Goal: Task Accomplishment & Management: Manage account settings

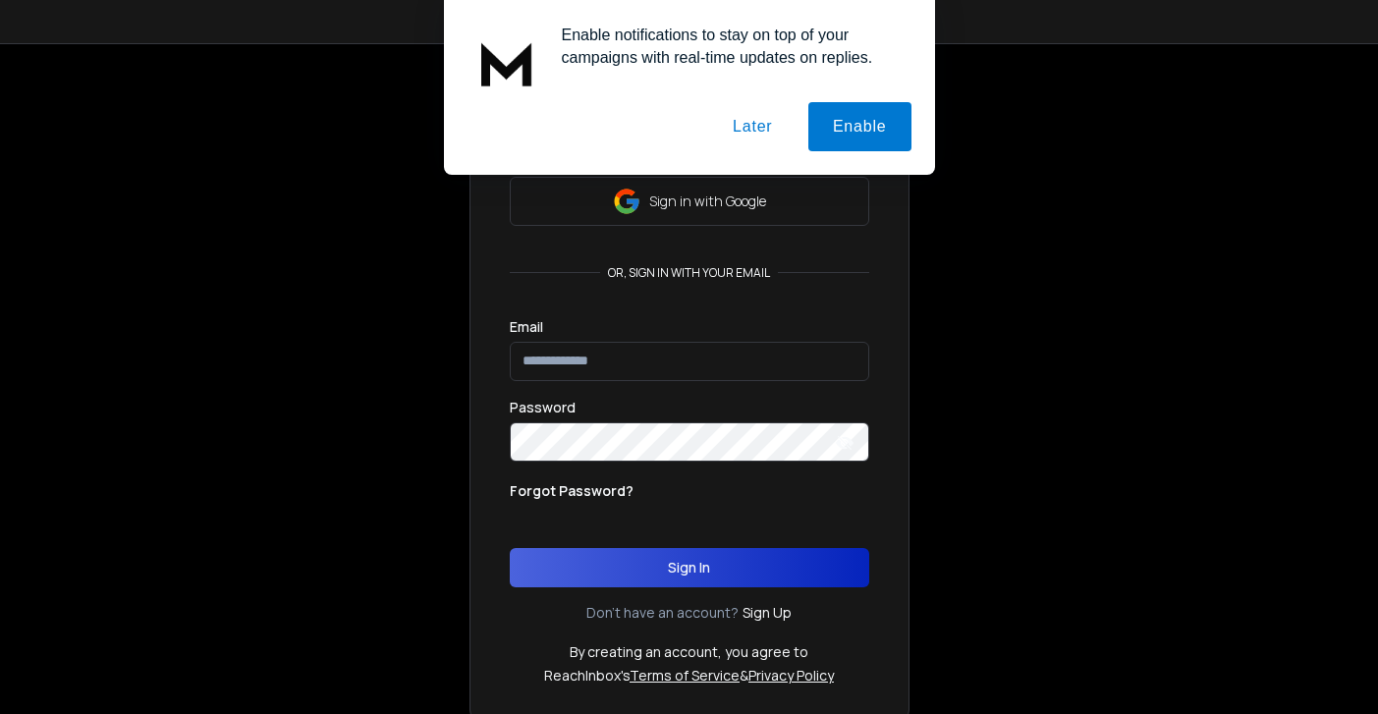
click at [590, 347] on input "email" at bounding box center [689, 361] width 359 height 39
paste input "**********"
type input "**********"
click at [763, 130] on button "Later" at bounding box center [752, 126] width 88 height 49
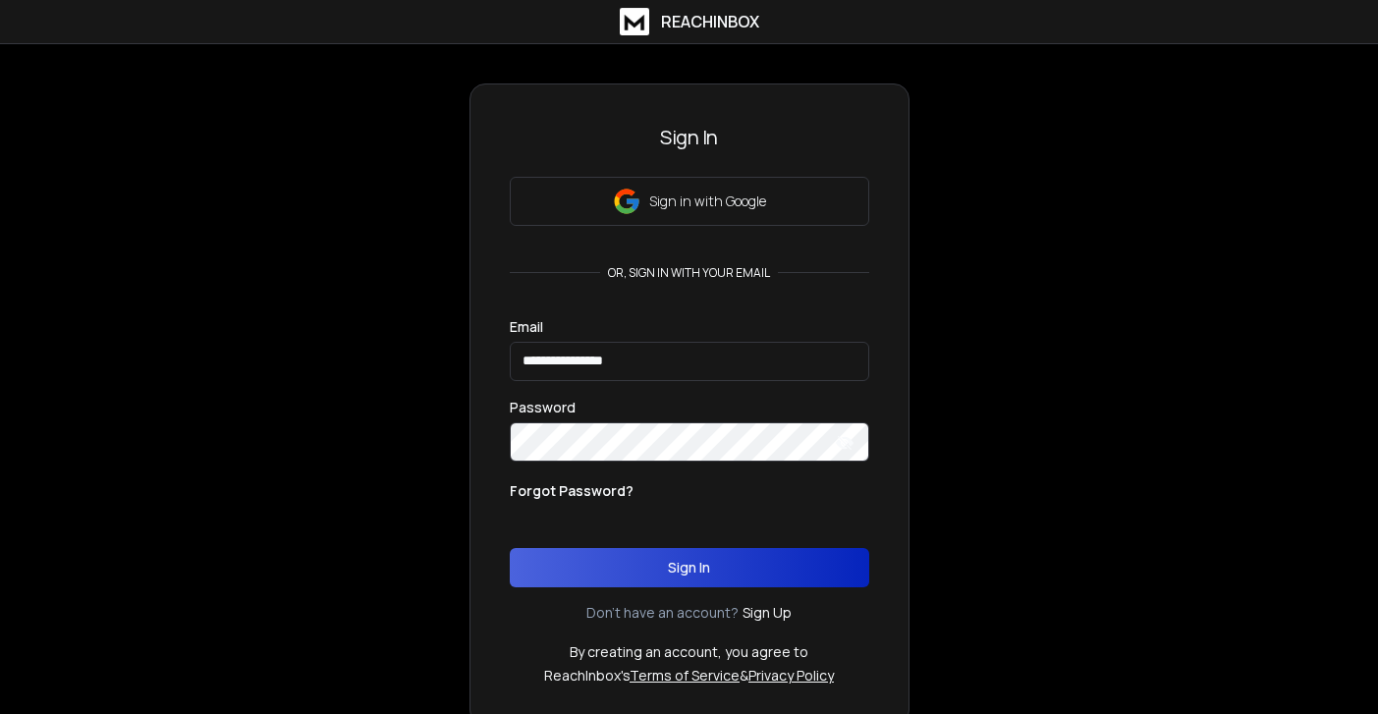
click at [693, 567] on button "Sign In" at bounding box center [689, 567] width 359 height 39
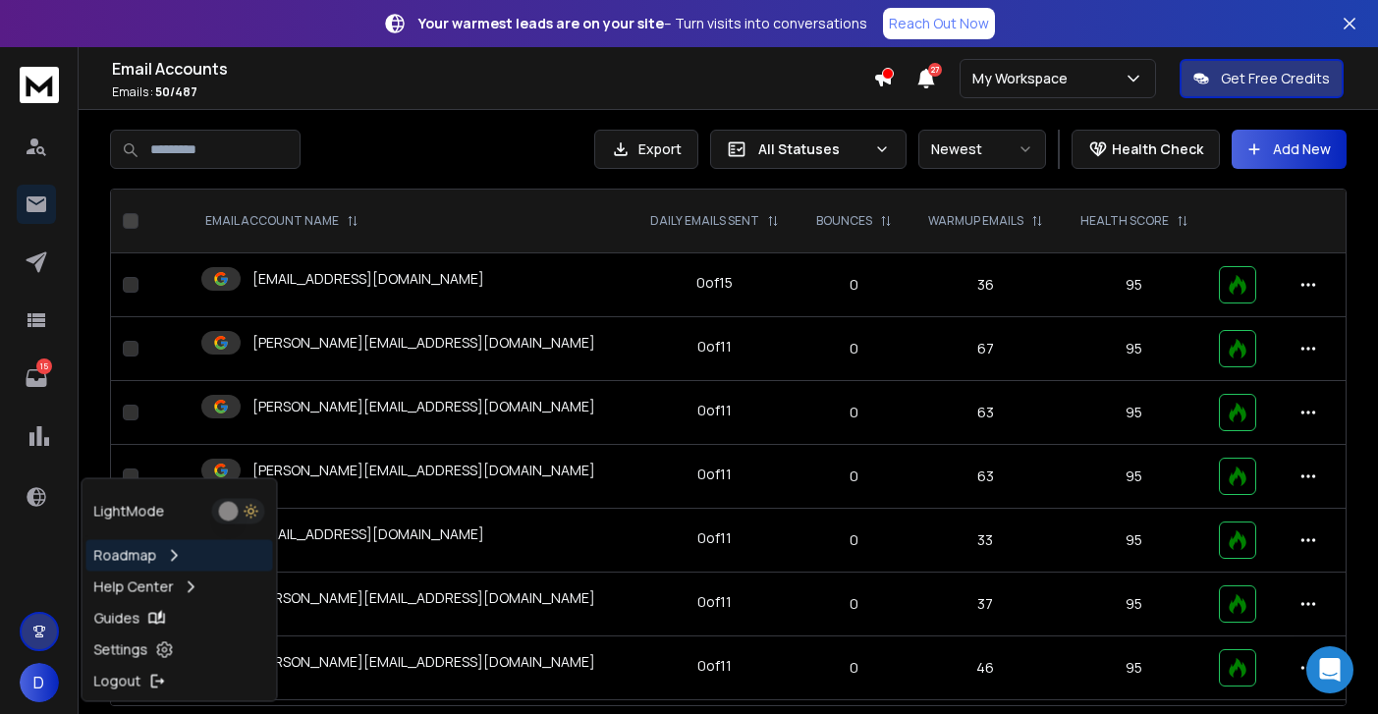
click at [248, 504] on icon at bounding box center [252, 512] width 16 height 16
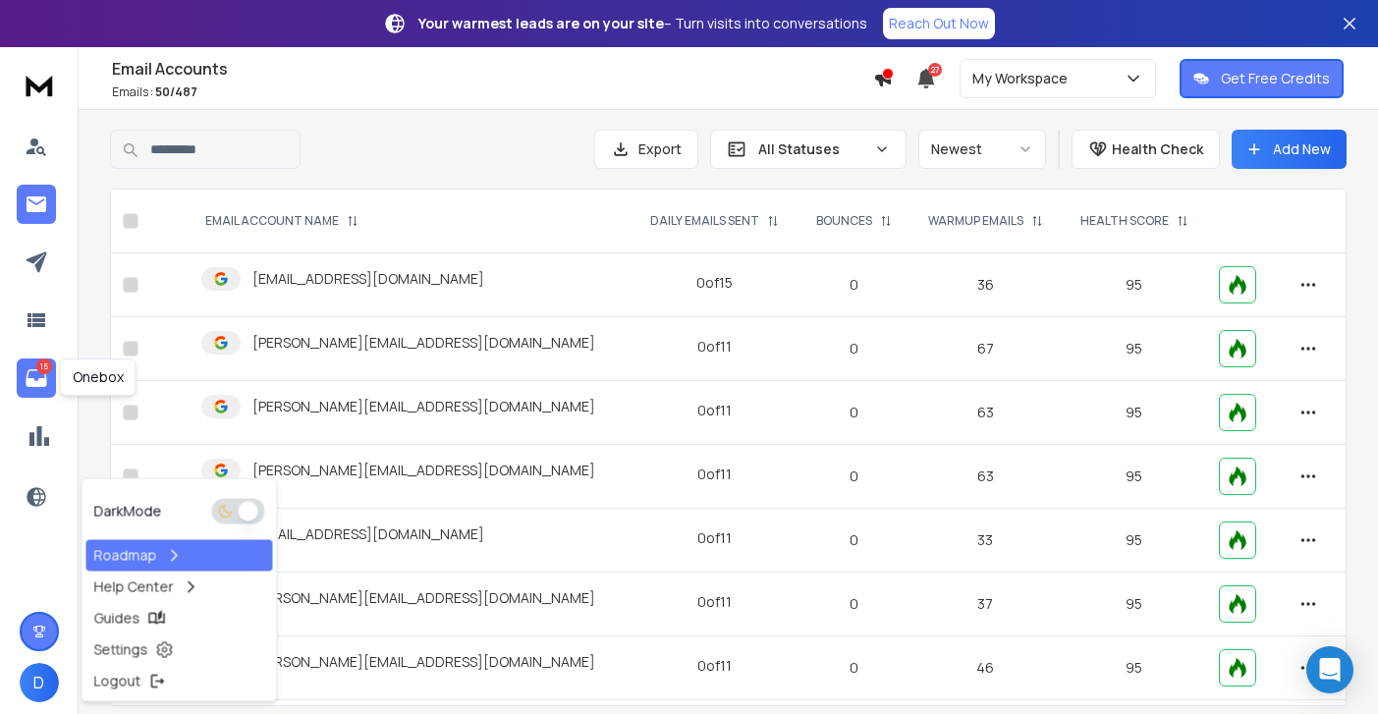
click at [25, 374] on icon at bounding box center [37, 378] width 24 height 24
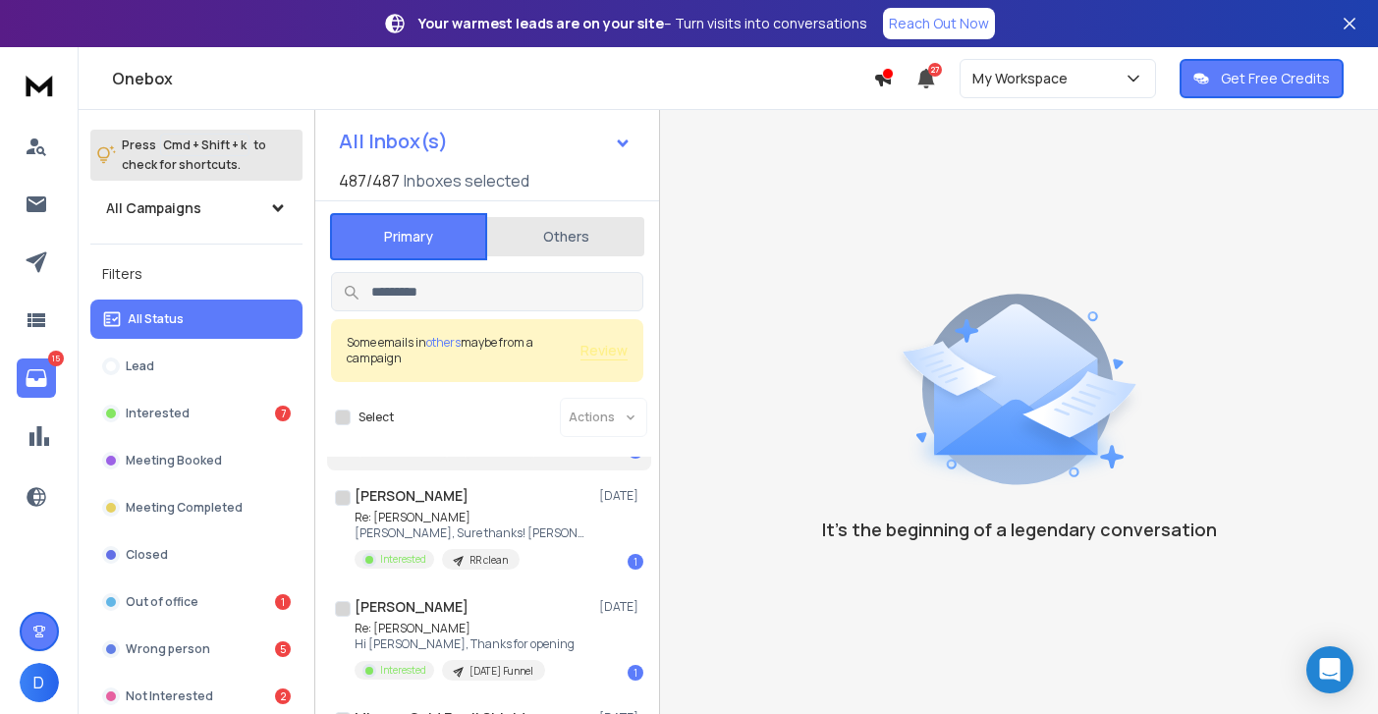
scroll to position [246, 0]
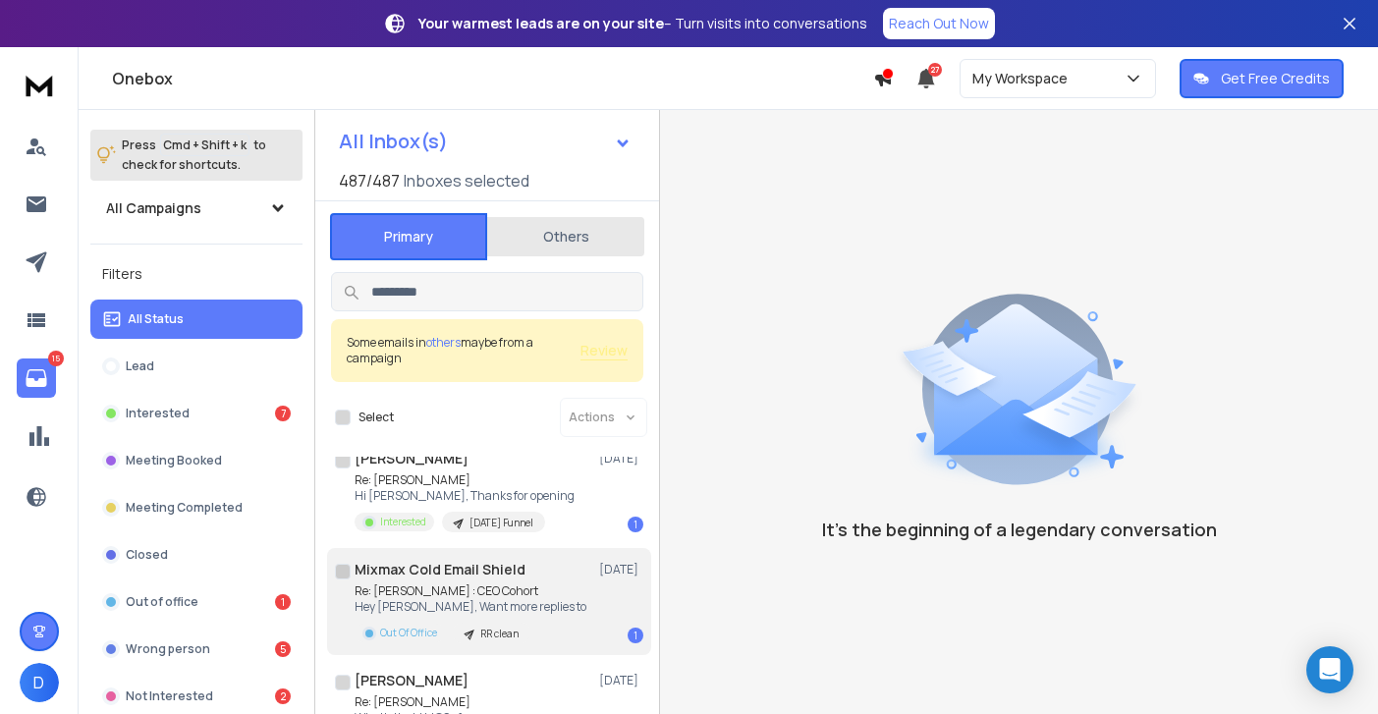
click at [537, 607] on p "Hey [PERSON_NAME], Want more replies to" at bounding box center [471, 607] width 232 height 16
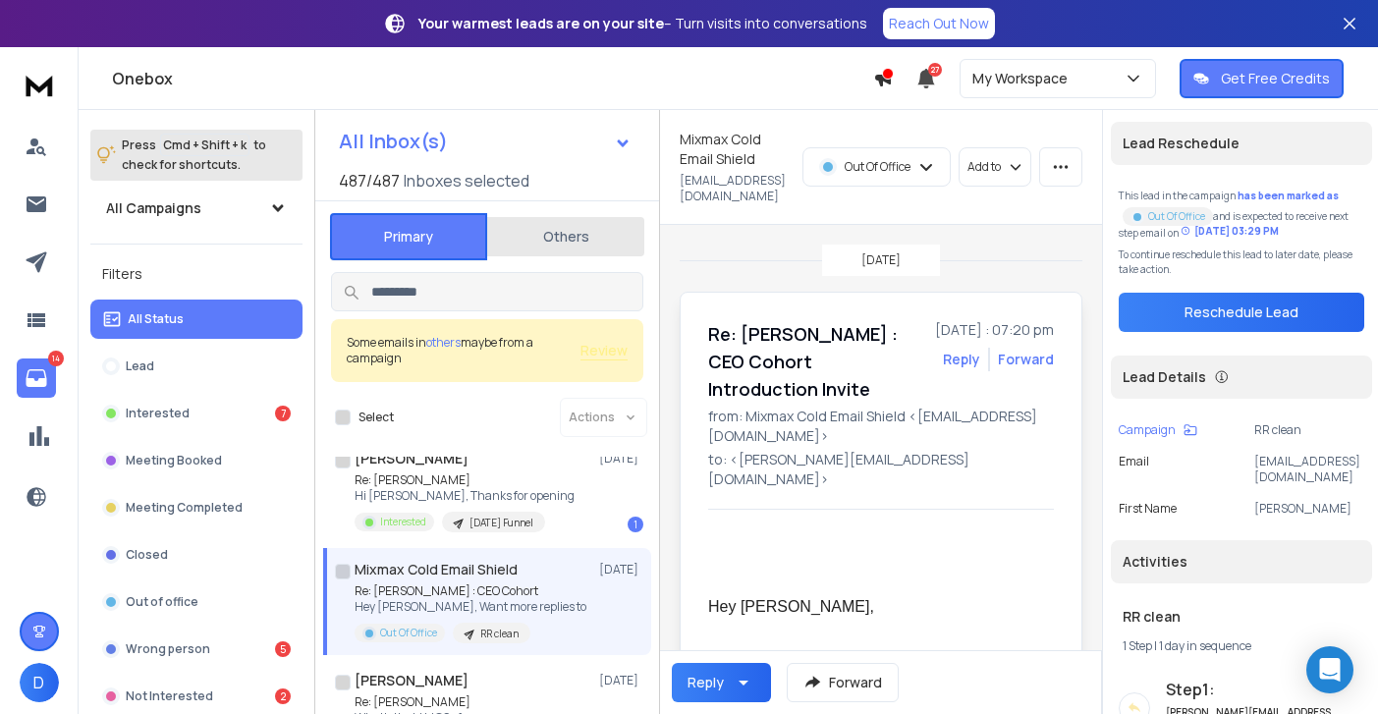
click at [1089, 167] on div "Mixmax Cold Email Shield Mixmax Cold Email Shield [EMAIL_ADDRESS][DOMAIN_NAME] …" at bounding box center [881, 167] width 442 height 115
click at [1081, 163] on button "button" at bounding box center [1060, 166] width 43 height 39
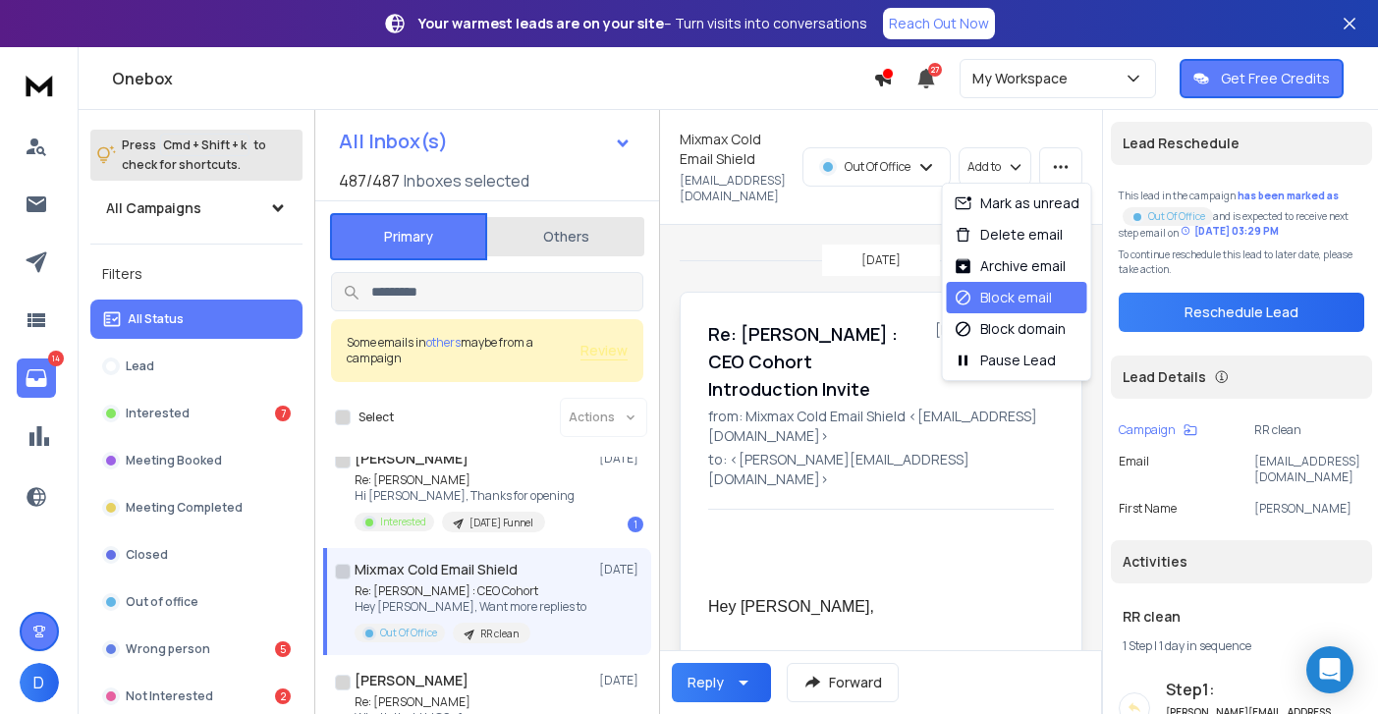
click at [1013, 298] on div "Block email" at bounding box center [1003, 298] width 97 height 20
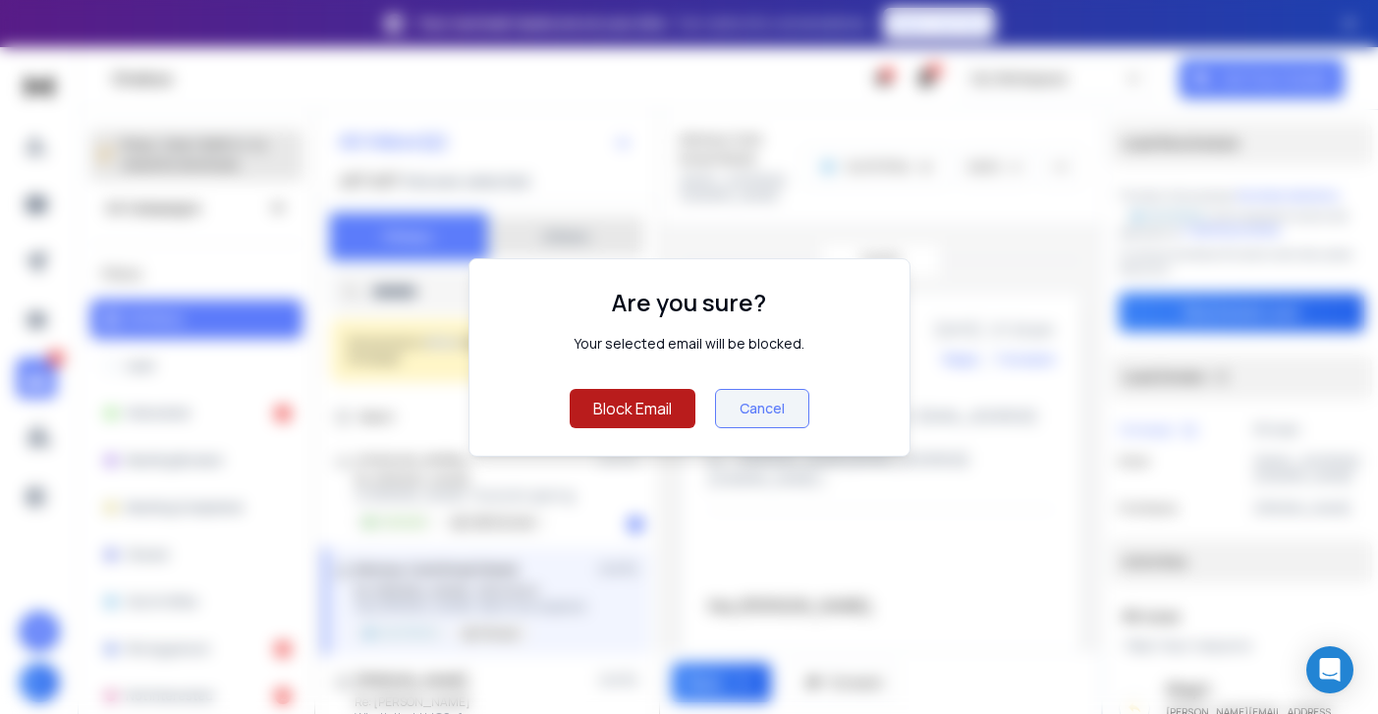
click at [638, 421] on button "Block Email" at bounding box center [633, 408] width 126 height 39
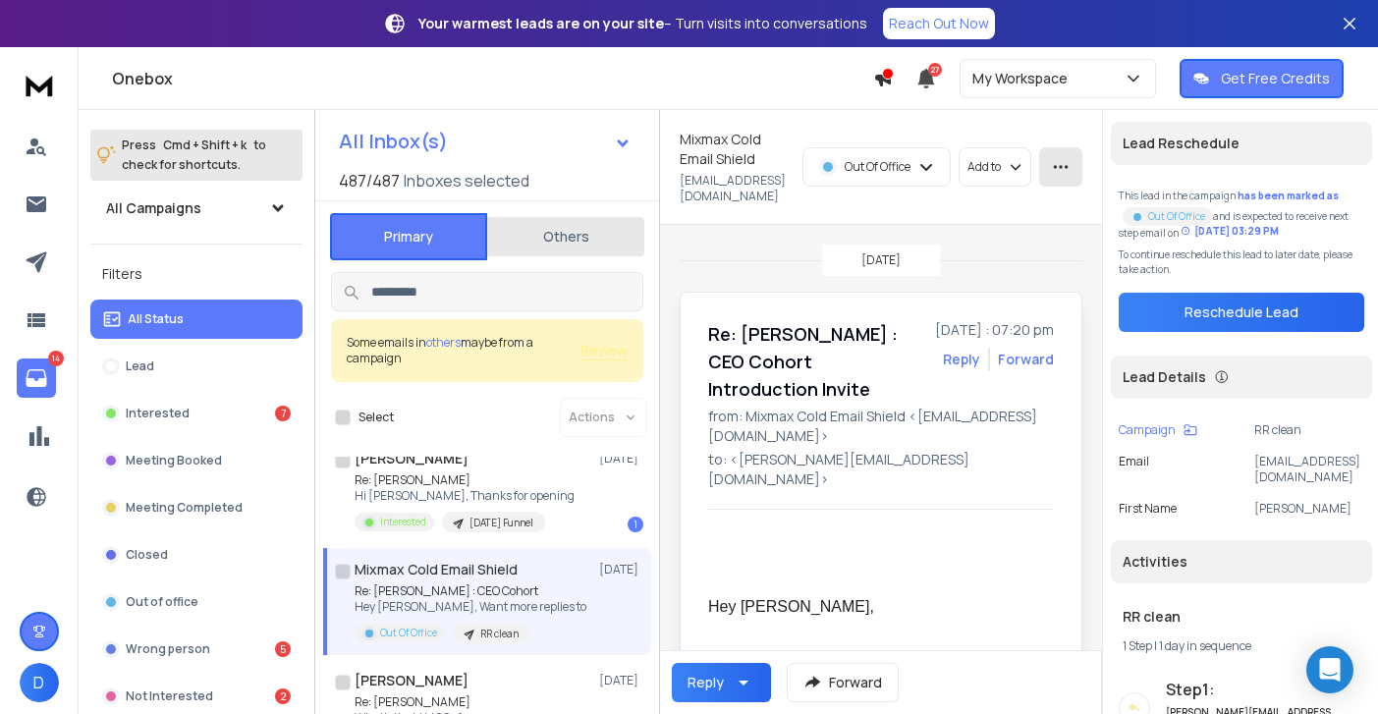
click at [1070, 158] on icon "button" at bounding box center [1061, 167] width 18 height 18
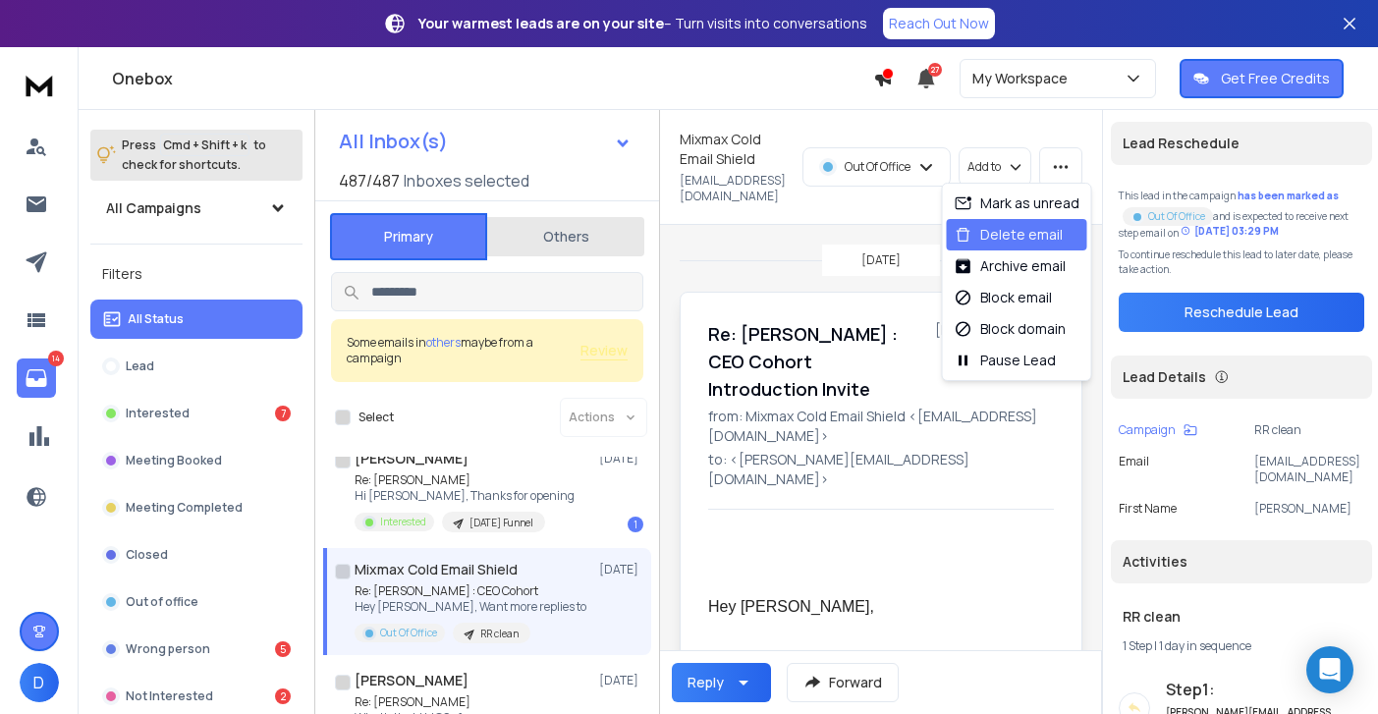
click at [1047, 226] on div "Delete email" at bounding box center [1009, 235] width 108 height 20
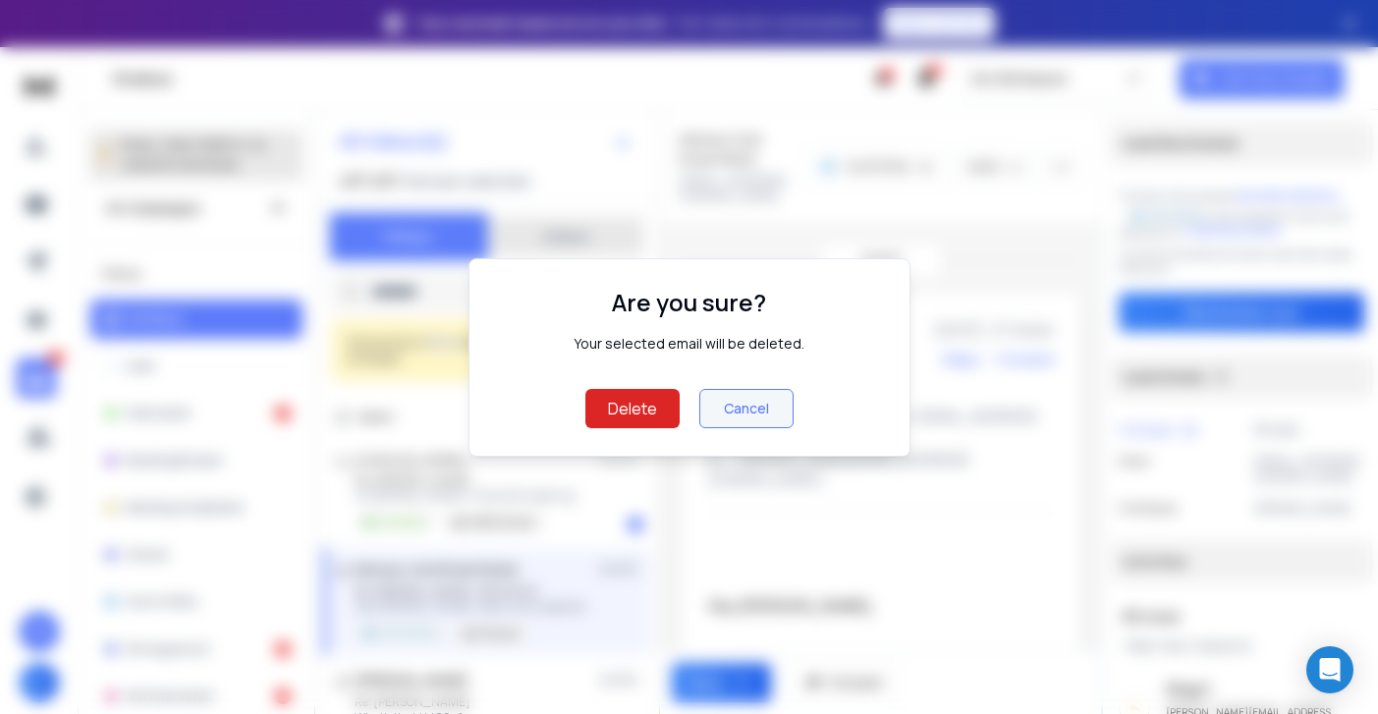
click at [748, 396] on button "Cancel" at bounding box center [746, 408] width 94 height 39
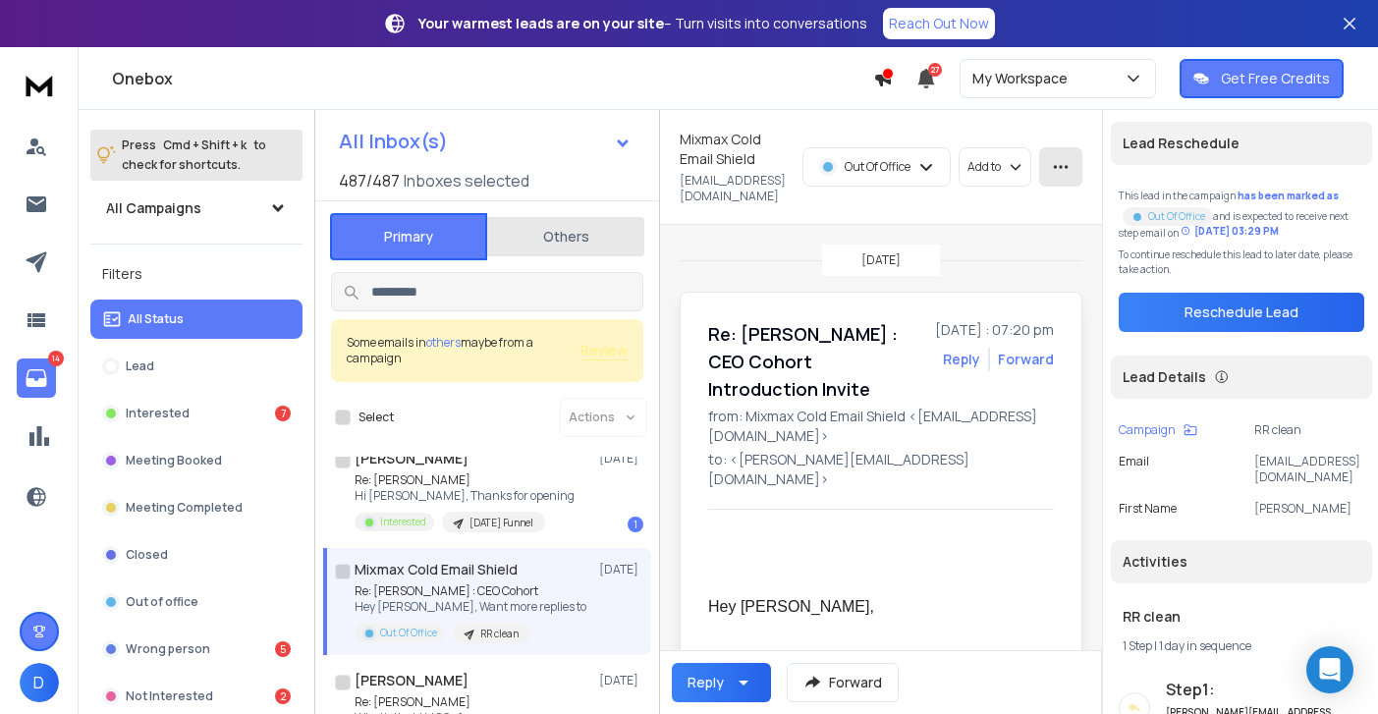
click at [1077, 165] on button "button" at bounding box center [1060, 166] width 43 height 39
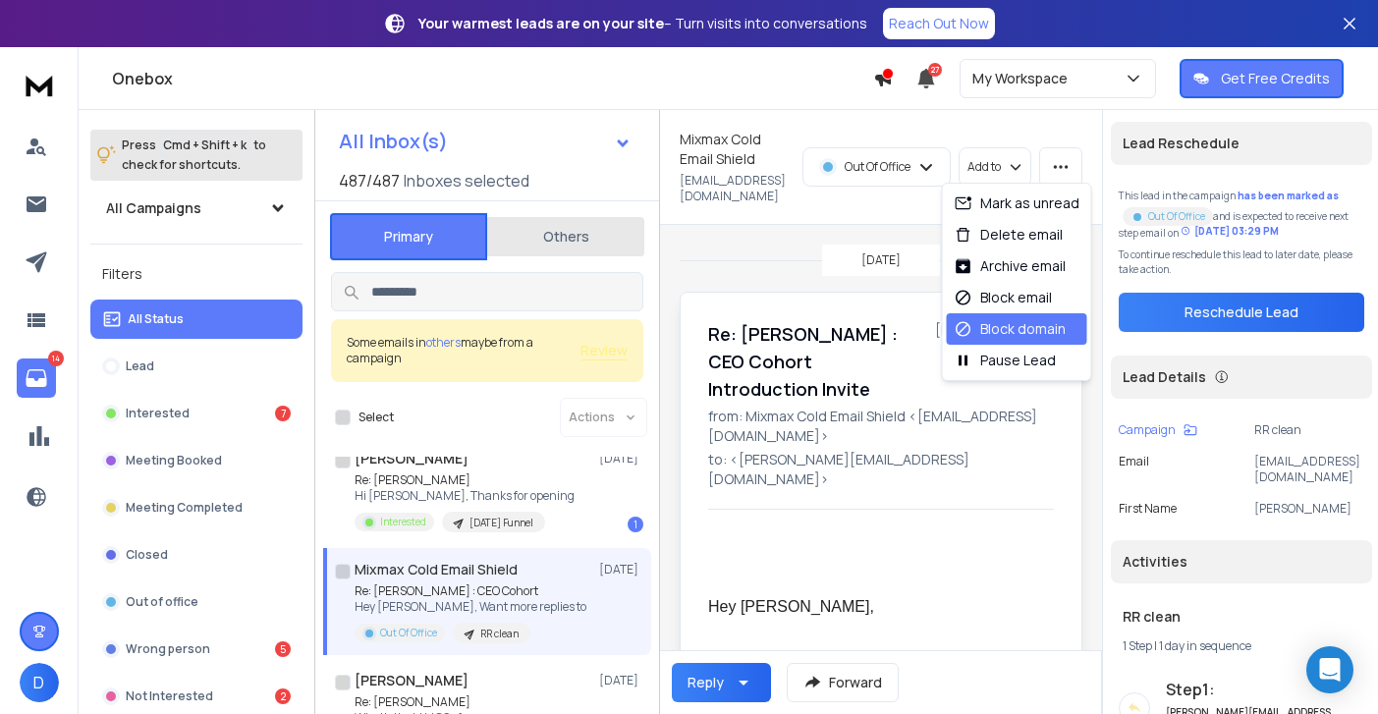
click at [1018, 321] on div "Block domain" at bounding box center [1010, 329] width 111 height 20
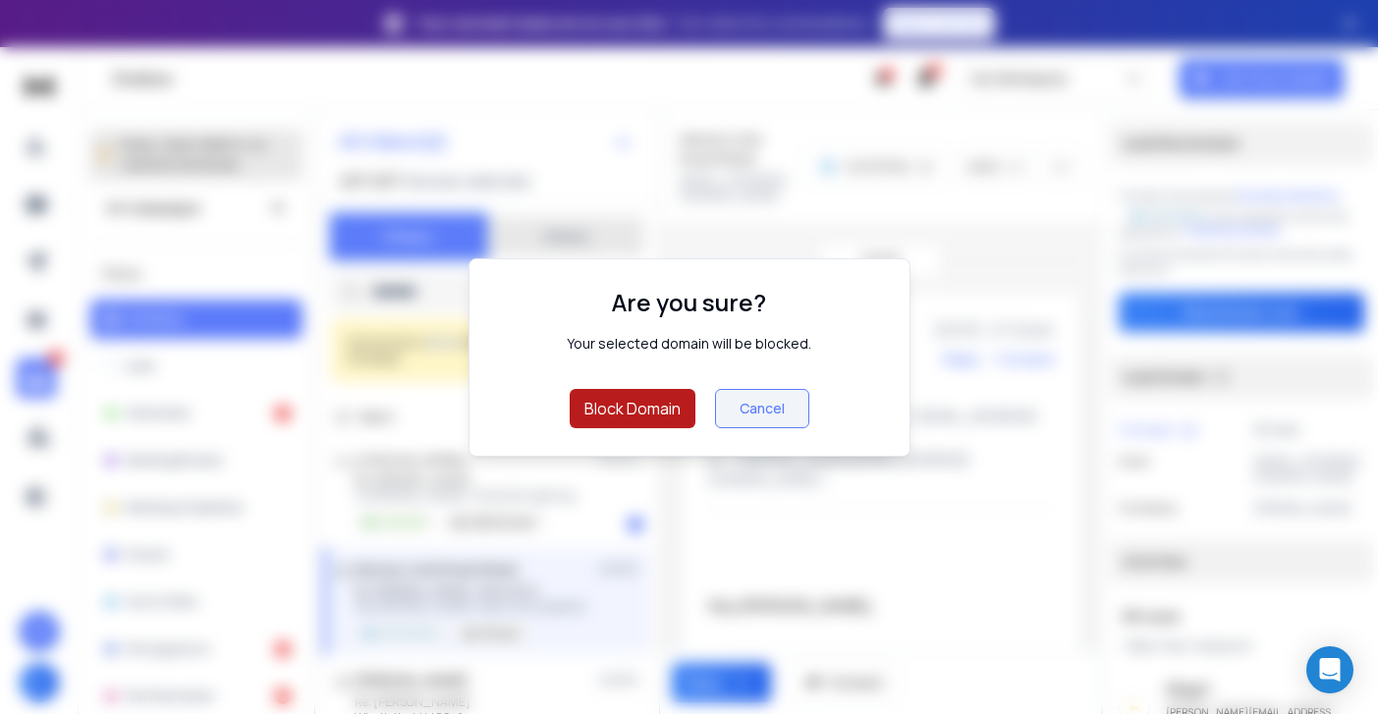
click at [621, 412] on button "Block Domain" at bounding box center [633, 408] width 126 height 39
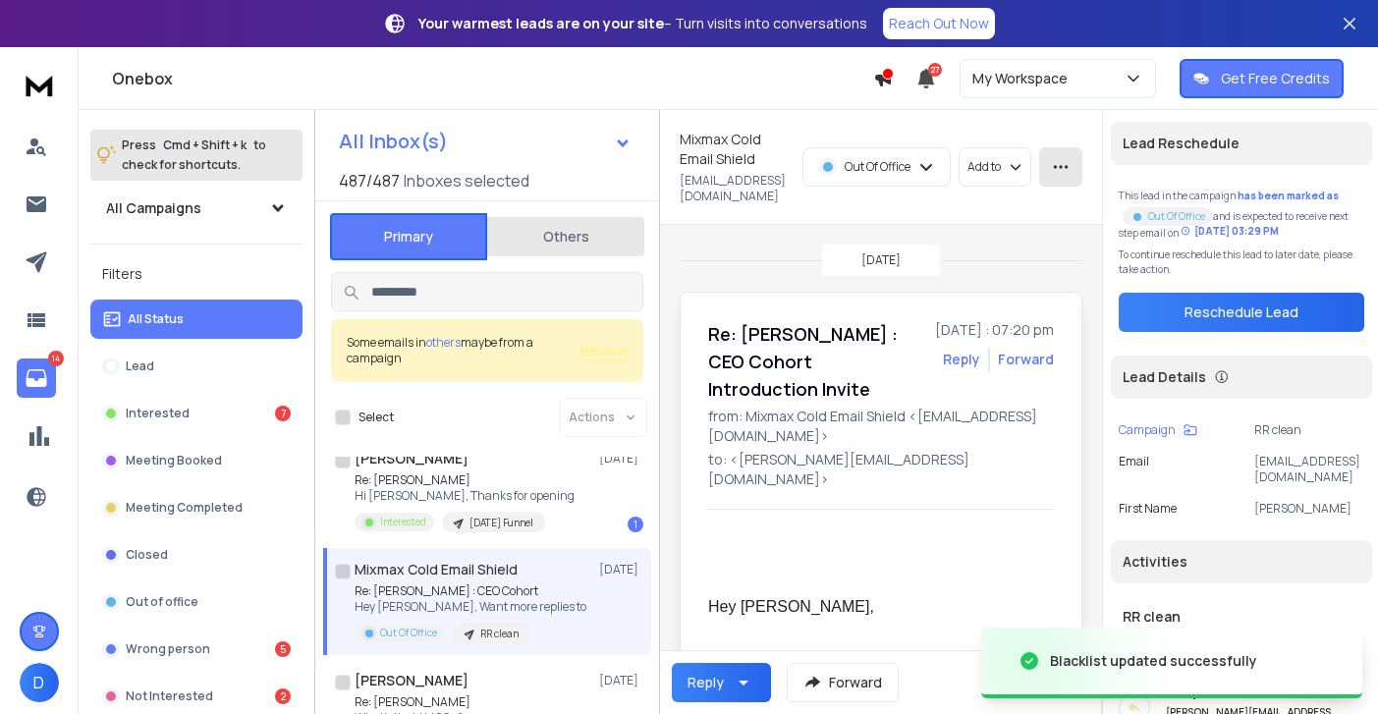
click at [1072, 172] on button "button" at bounding box center [1060, 166] width 43 height 39
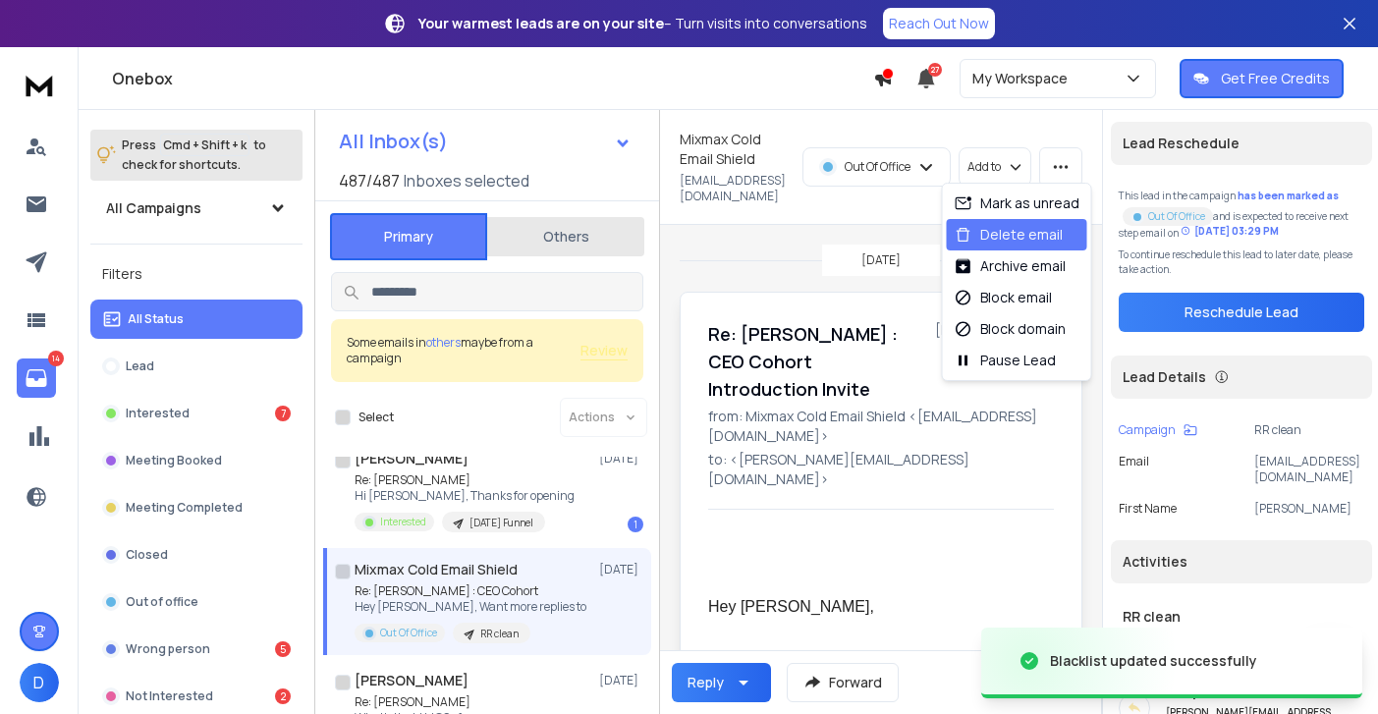
click at [1016, 227] on div "Delete email" at bounding box center [1009, 235] width 108 height 20
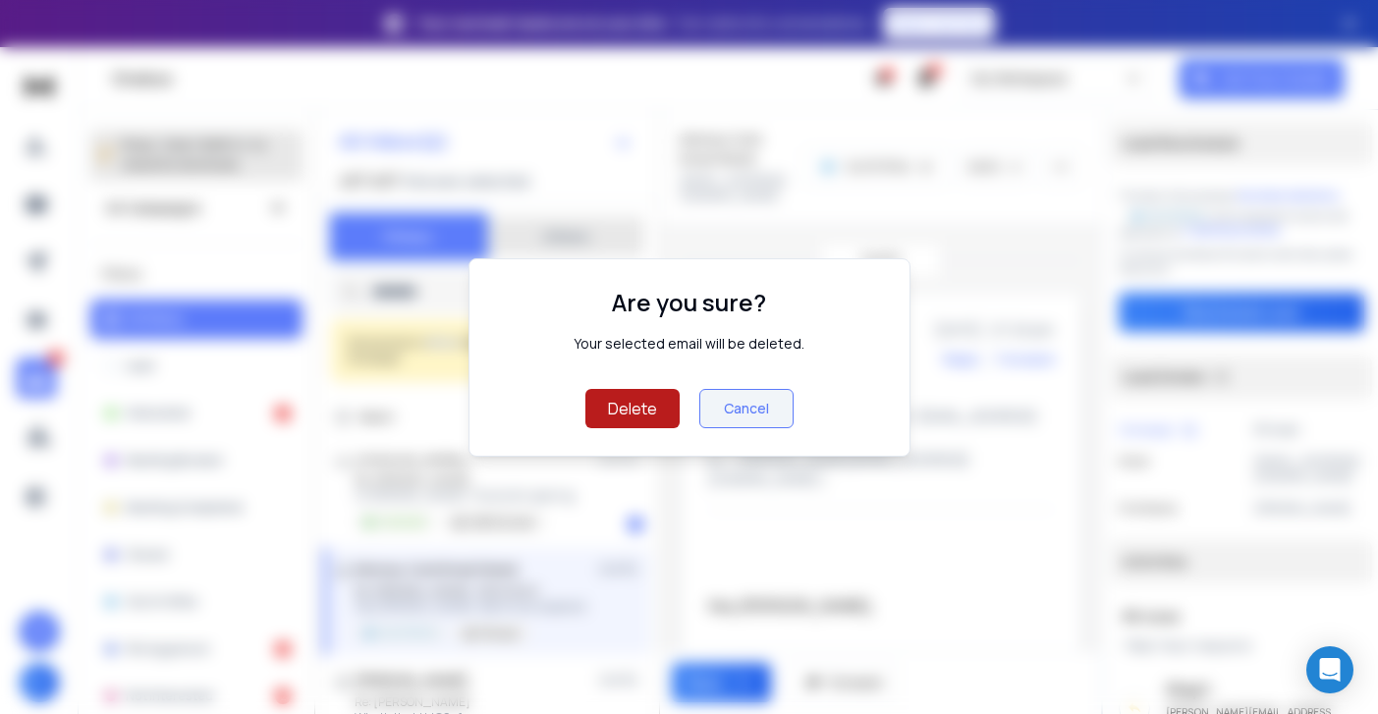
click at [642, 395] on button "Delete" at bounding box center [632, 408] width 94 height 39
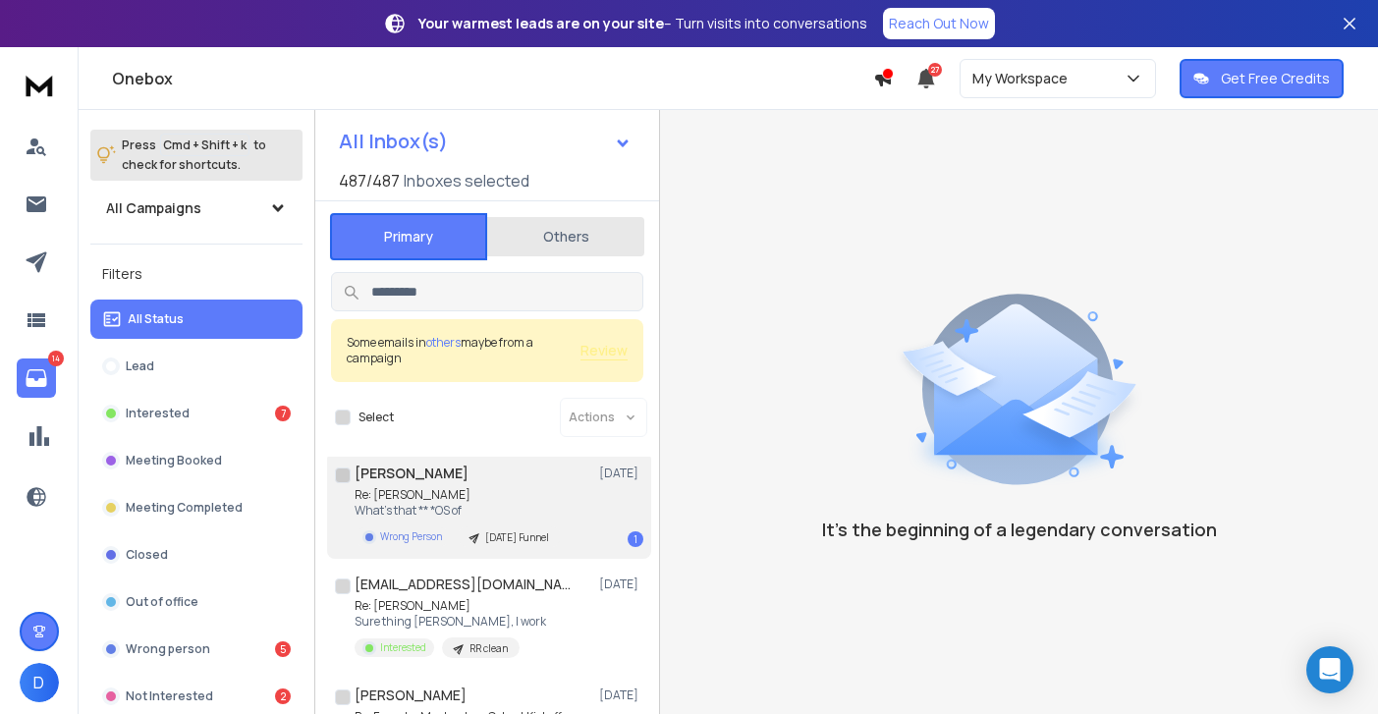
scroll to position [0, 0]
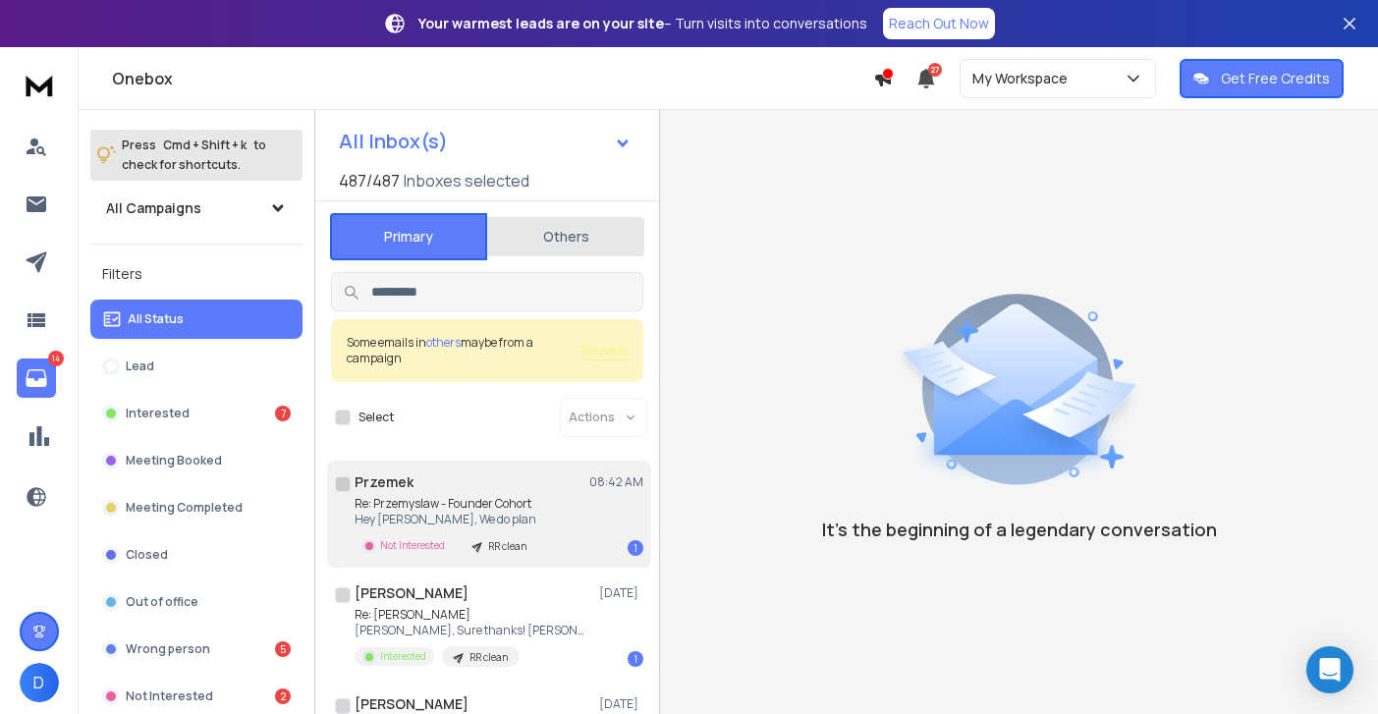
click at [501, 518] on p "Hey [PERSON_NAME], We do plan" at bounding box center [447, 520] width 184 height 16
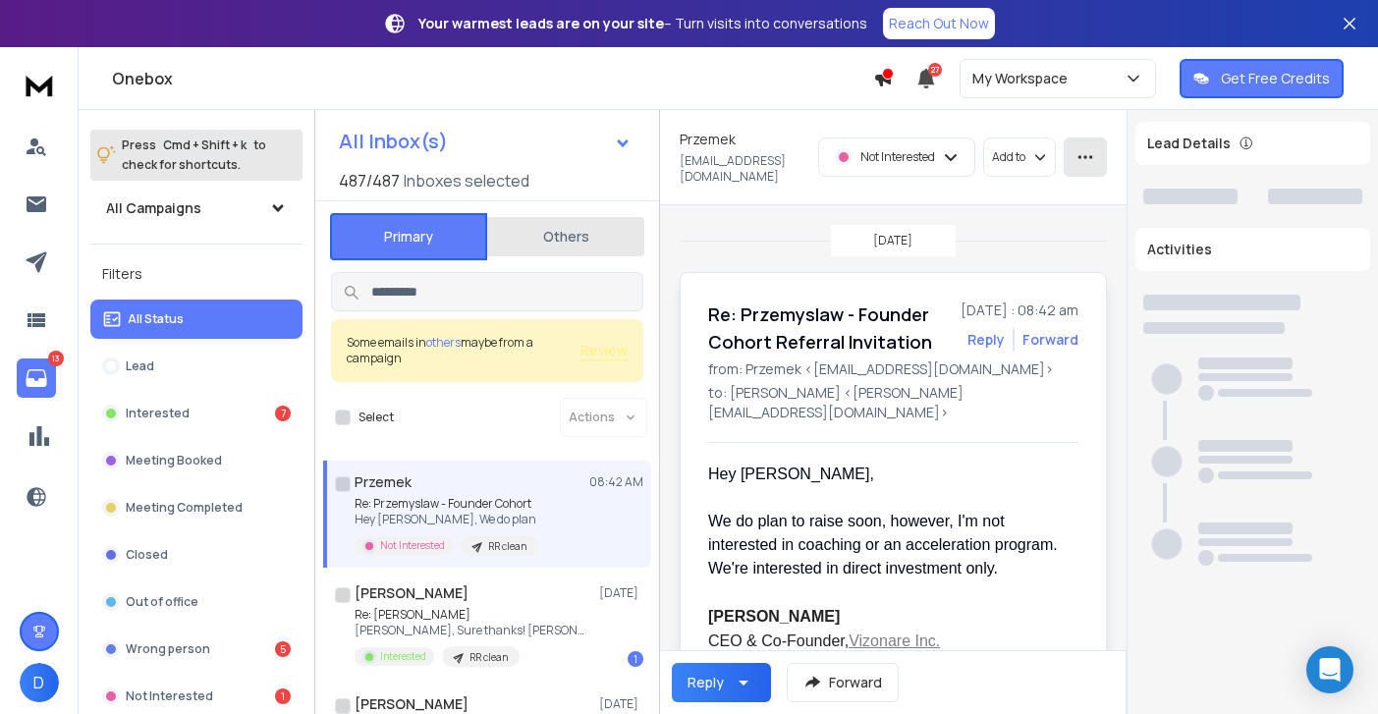
click at [1094, 148] on icon "button" at bounding box center [1085, 157] width 18 height 18
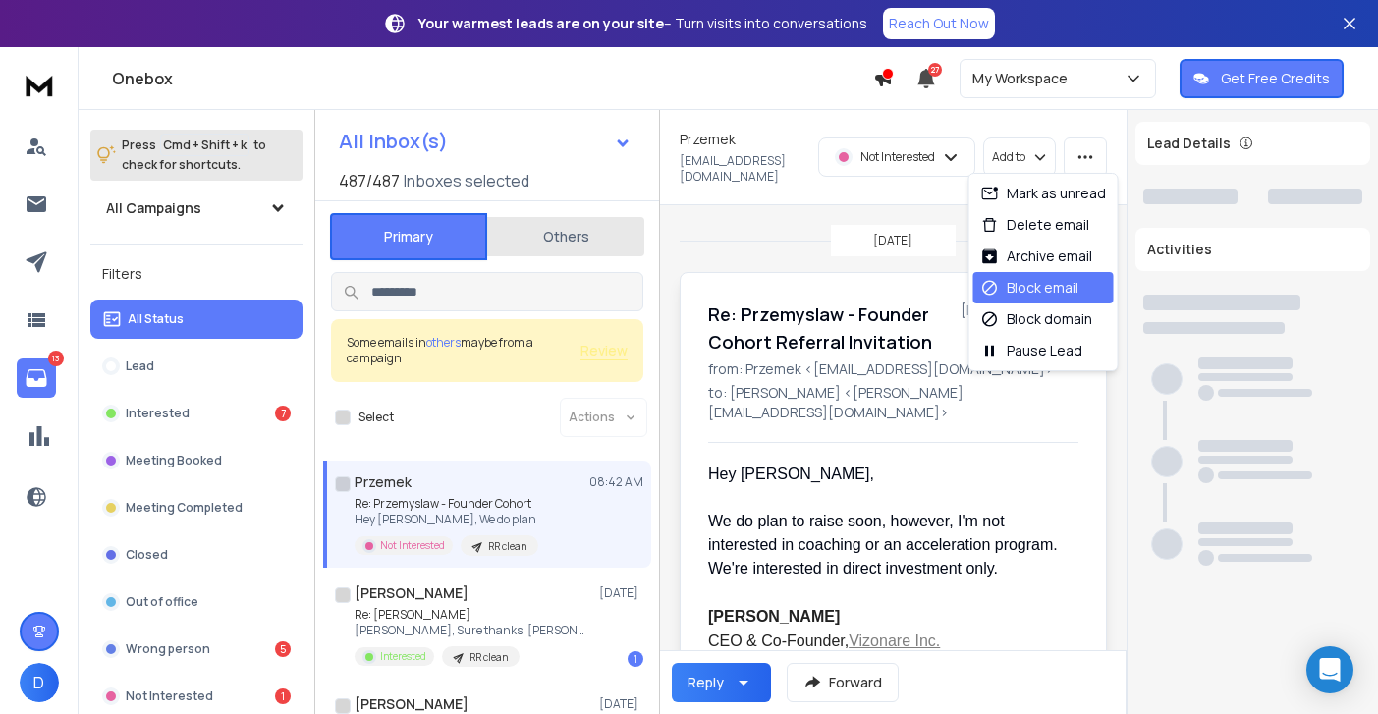
click at [1027, 281] on div "Block email" at bounding box center [1029, 288] width 97 height 20
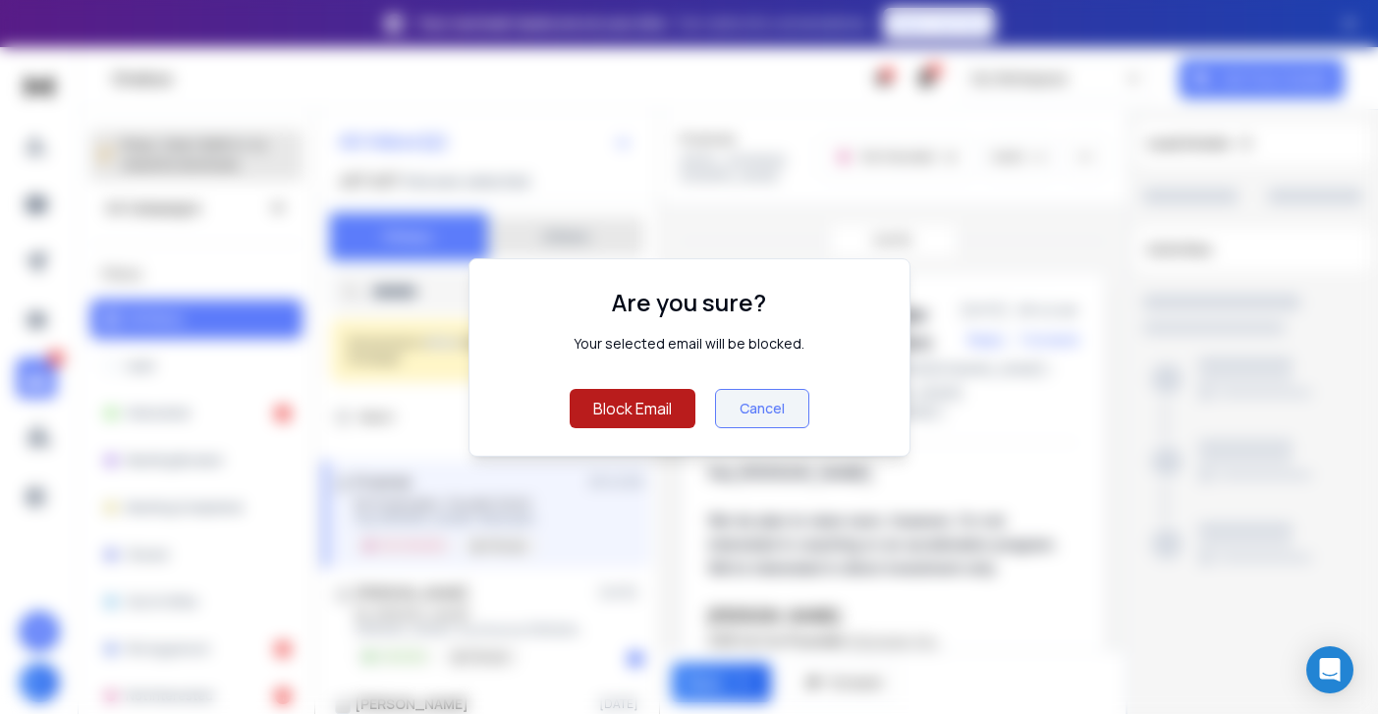
click at [628, 413] on button "Block Email" at bounding box center [633, 408] width 126 height 39
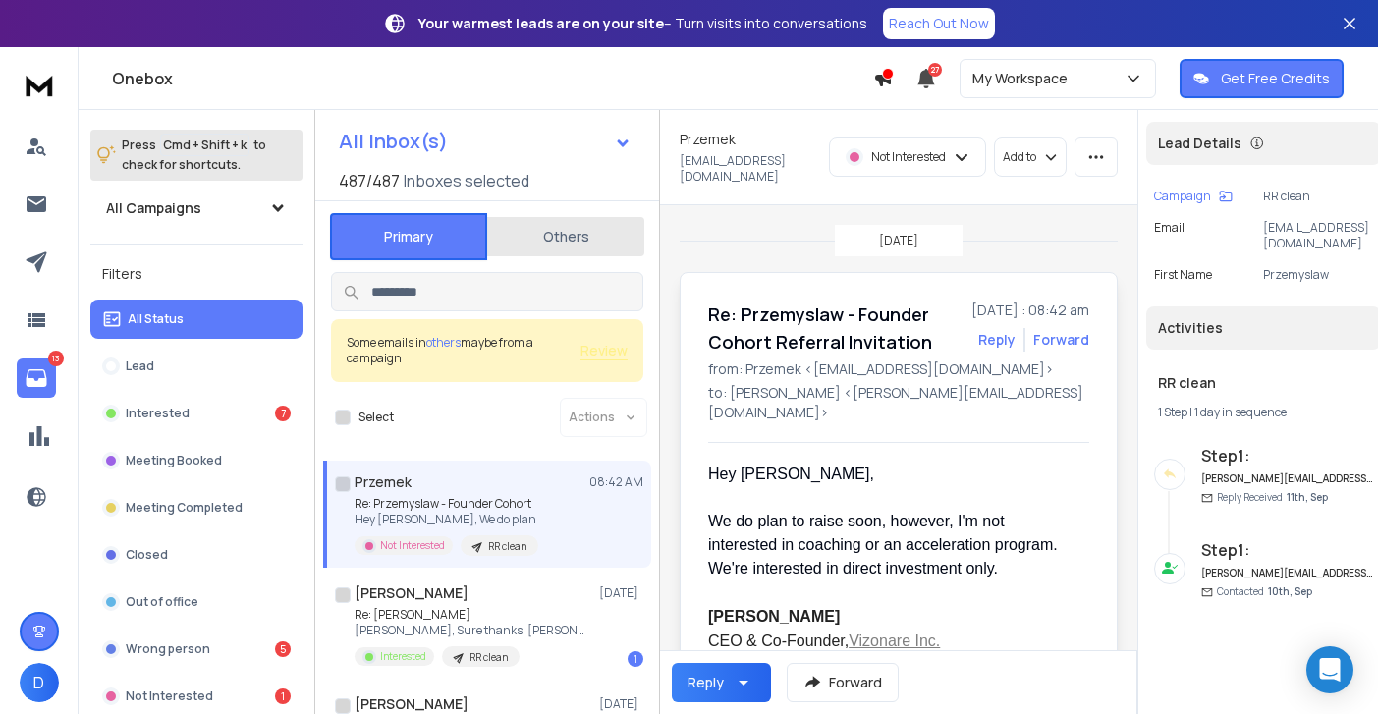
click at [1137, 124] on div "Przemek Przemek [EMAIL_ADDRESS][DOMAIN_NAME] Not Interested Add to Not Interest…" at bounding box center [898, 157] width 477 height 95
click at [1118, 138] on button "button" at bounding box center [1095, 157] width 43 height 39
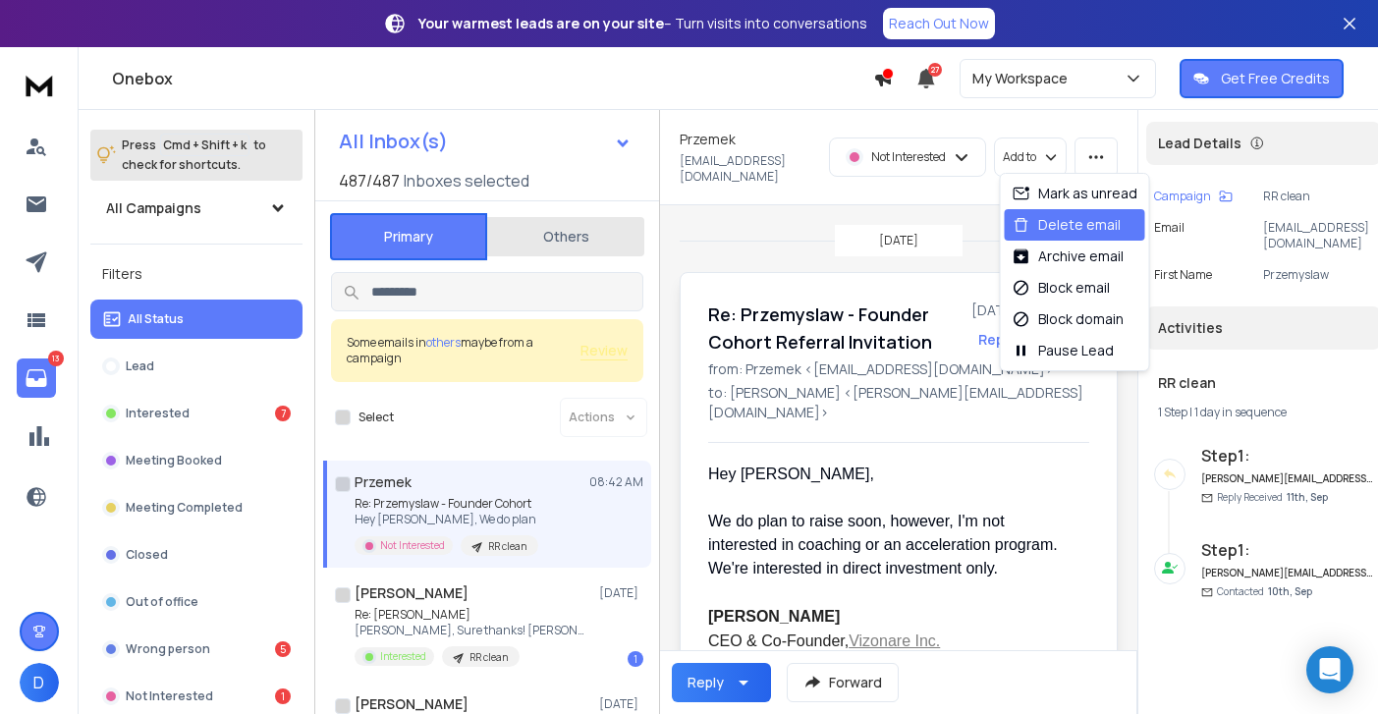
click at [1079, 223] on div "Delete email" at bounding box center [1067, 225] width 108 height 20
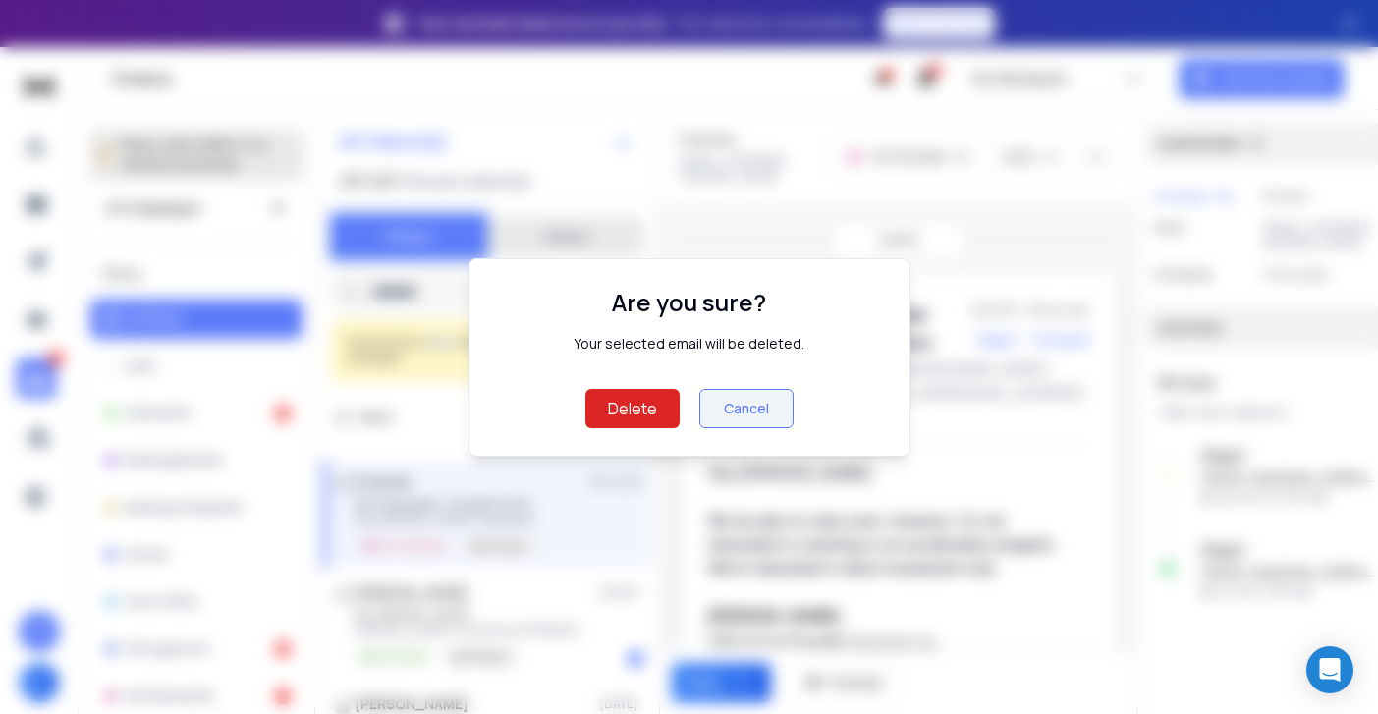
click at [607, 432] on div "Are you sure? Your selected email will be deleted. Delete Cancel" at bounding box center [689, 357] width 442 height 198
click at [617, 427] on button "Delete" at bounding box center [632, 408] width 94 height 39
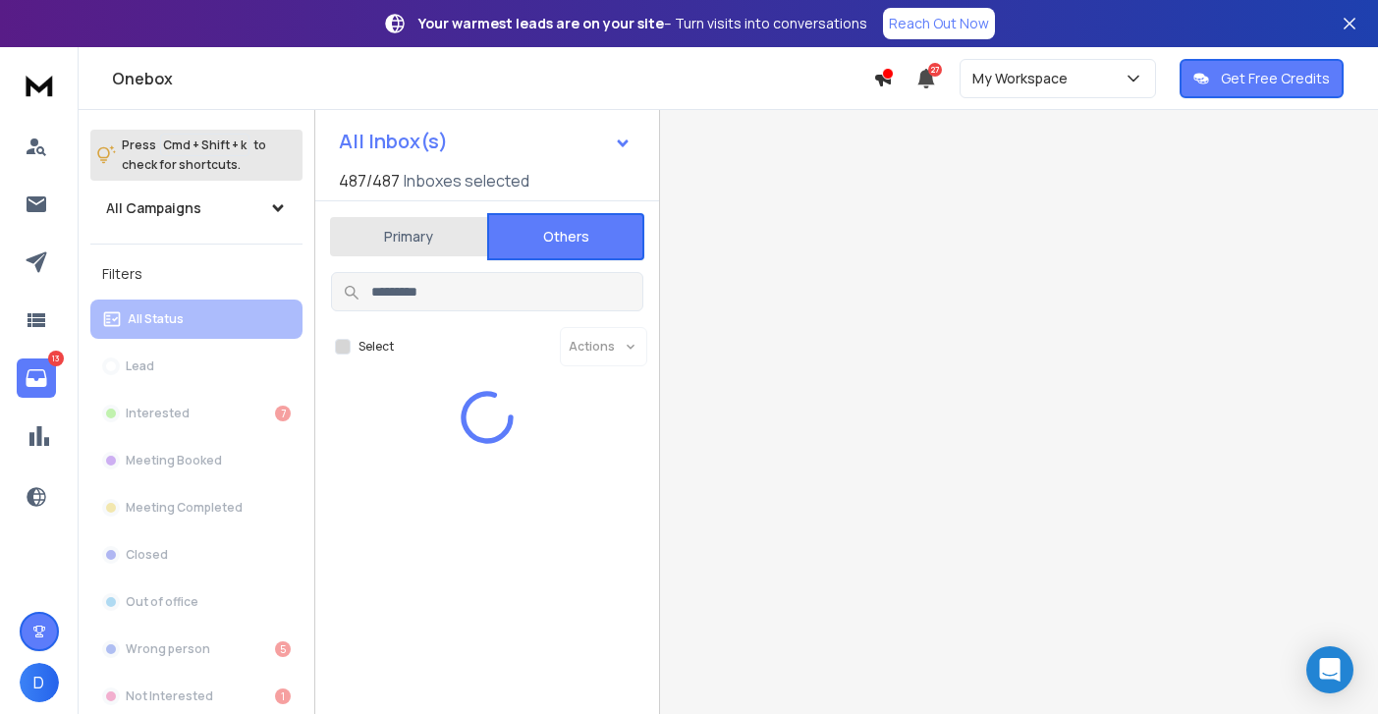
click at [560, 228] on button "Others" at bounding box center [565, 236] width 157 height 47
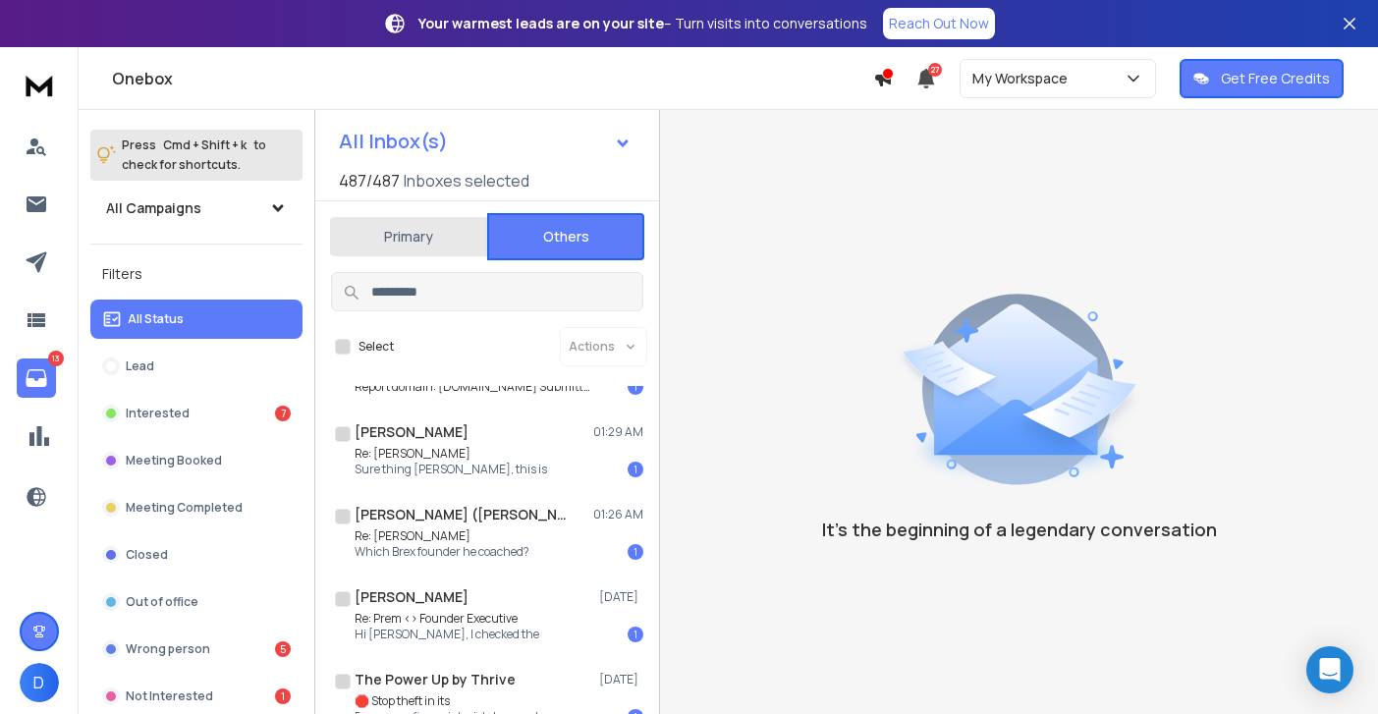
scroll to position [579, 0]
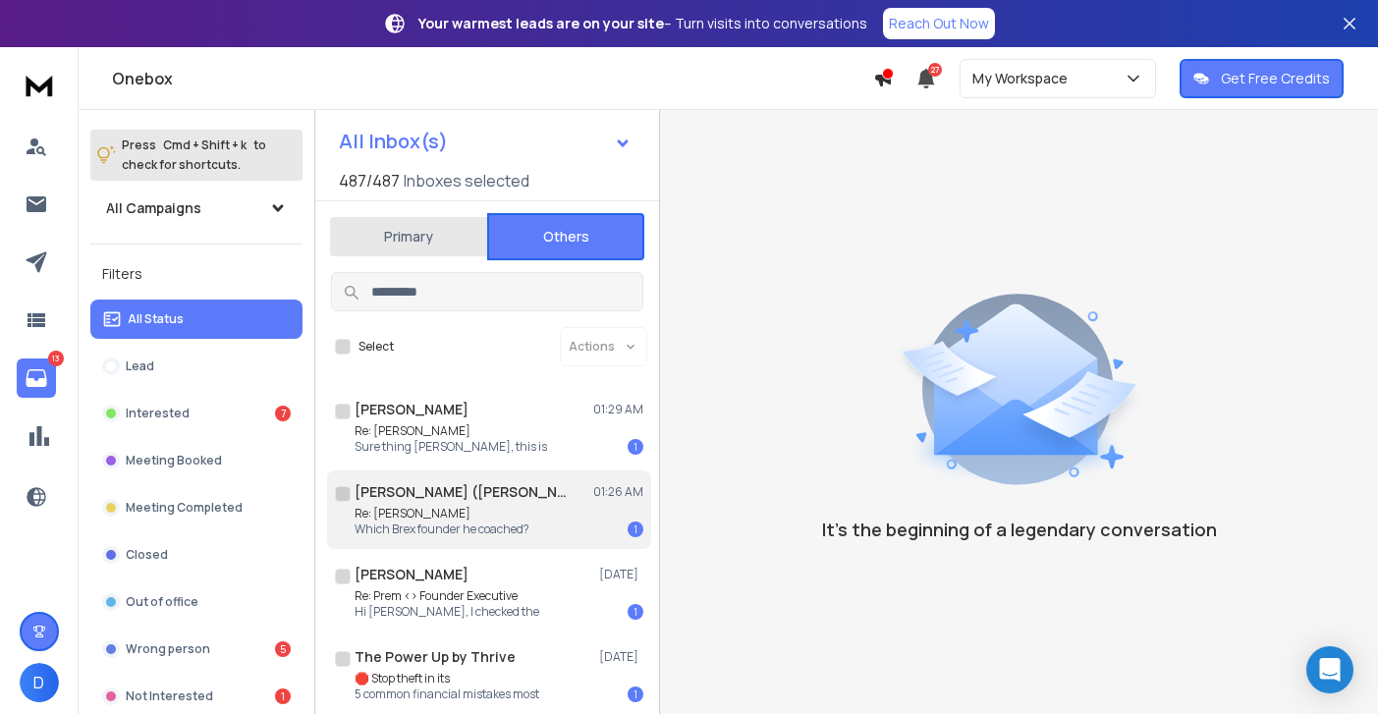
click at [493, 496] on h1 "[PERSON_NAME] ([PERSON_NAME]" at bounding box center [463, 492] width 216 height 20
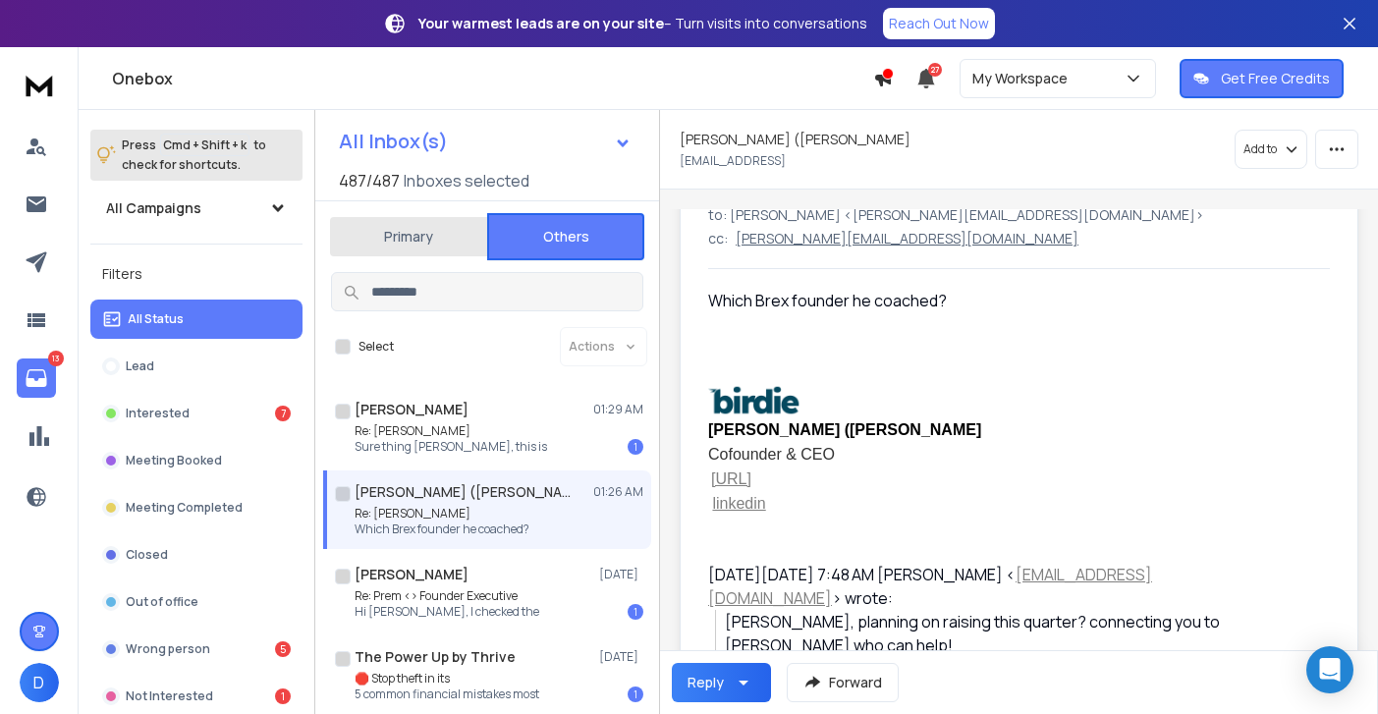
scroll to position [0, 0]
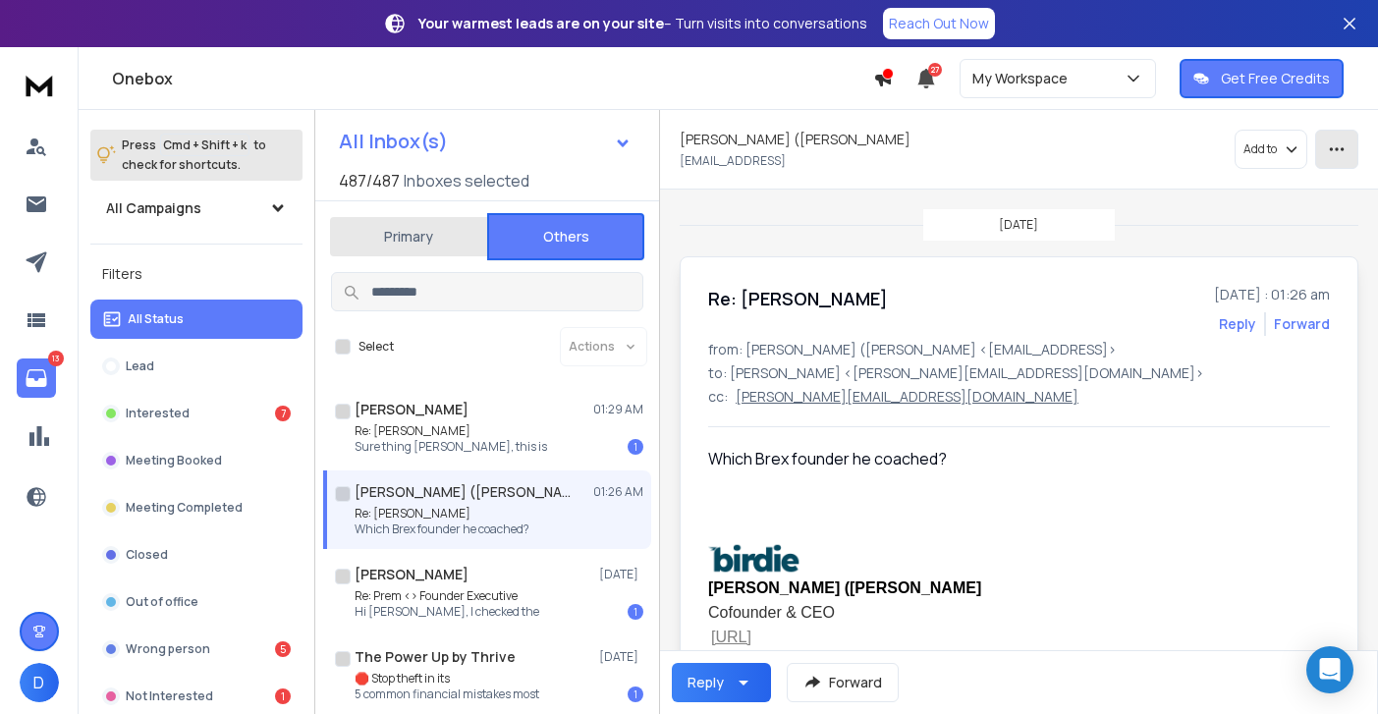
click at [1345, 149] on icon "button" at bounding box center [1337, 149] width 18 height 18
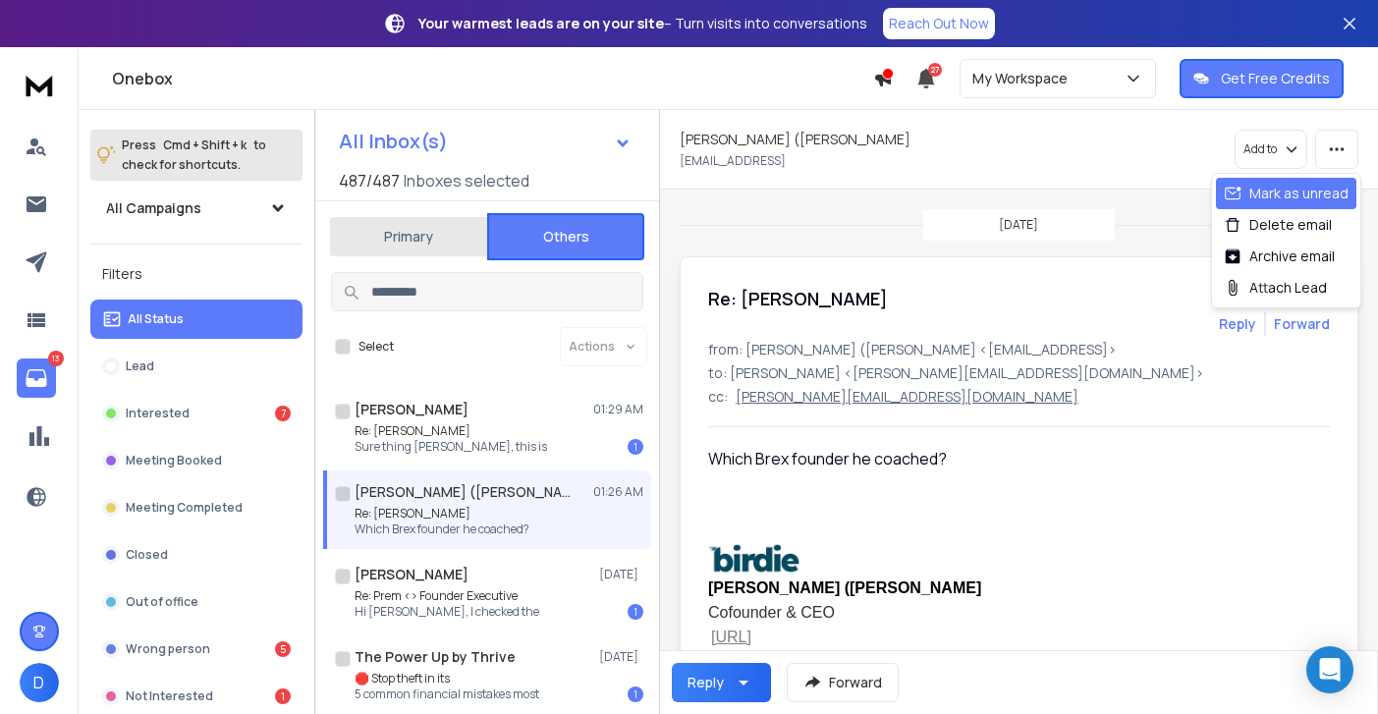
click at [1277, 201] on div "Mark as unread" at bounding box center [1286, 194] width 125 height 20
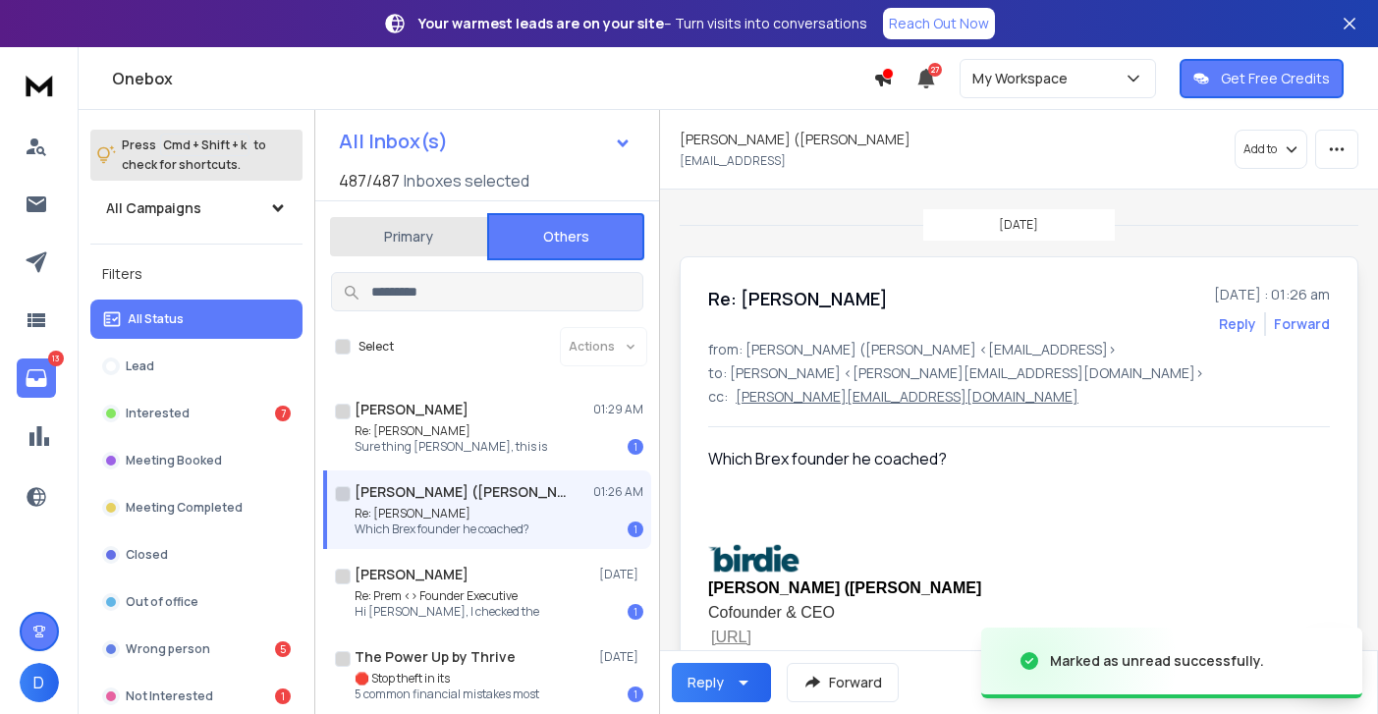
scroll to position [579, 0]
click at [416, 230] on button "Primary" at bounding box center [408, 236] width 157 height 43
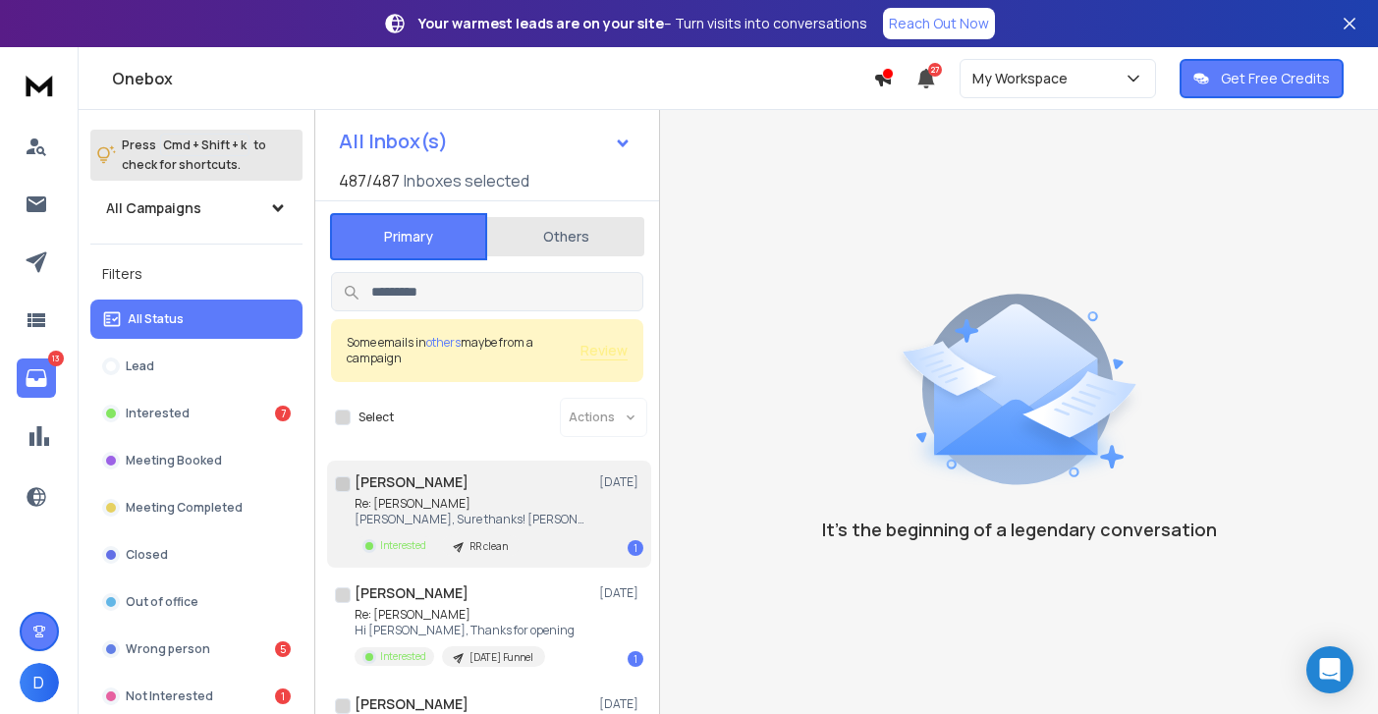
click at [561, 513] on p "[PERSON_NAME], Sure thanks! [PERSON_NAME]" at bounding box center [473, 520] width 236 height 16
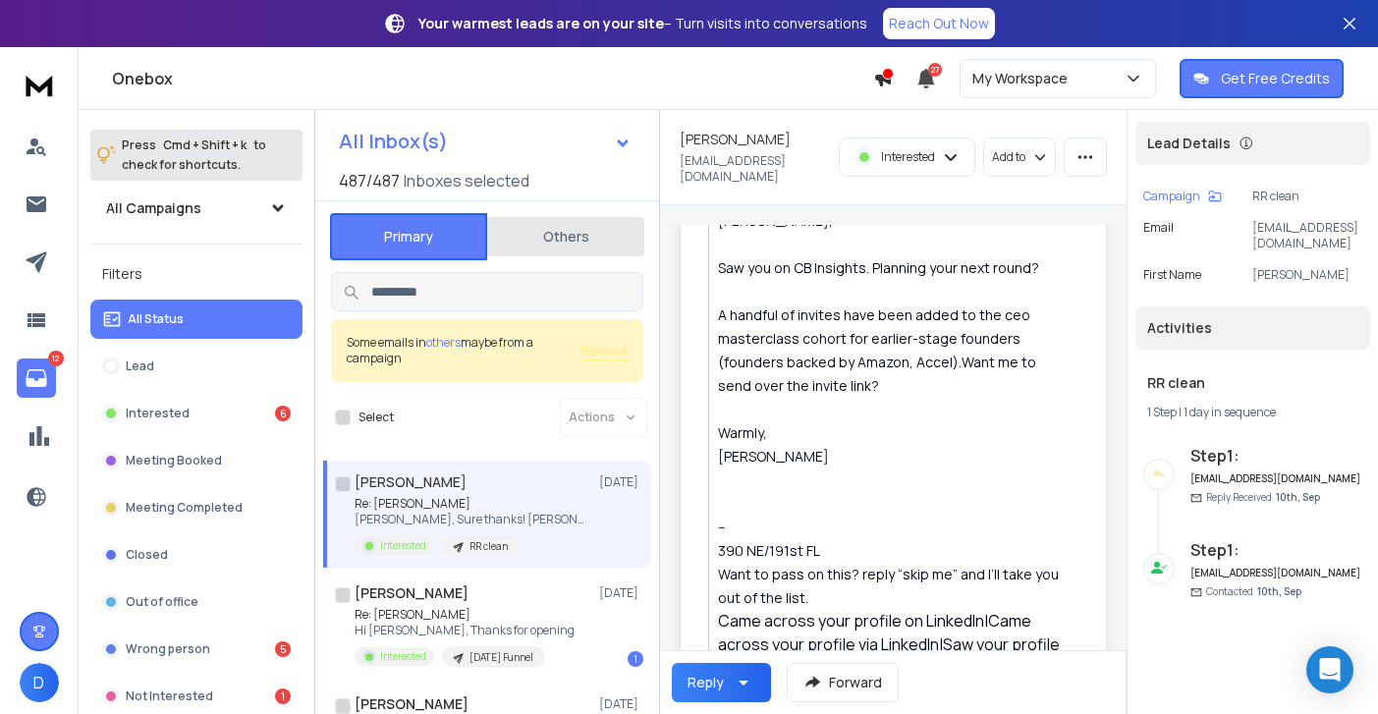
scroll to position [1139, 0]
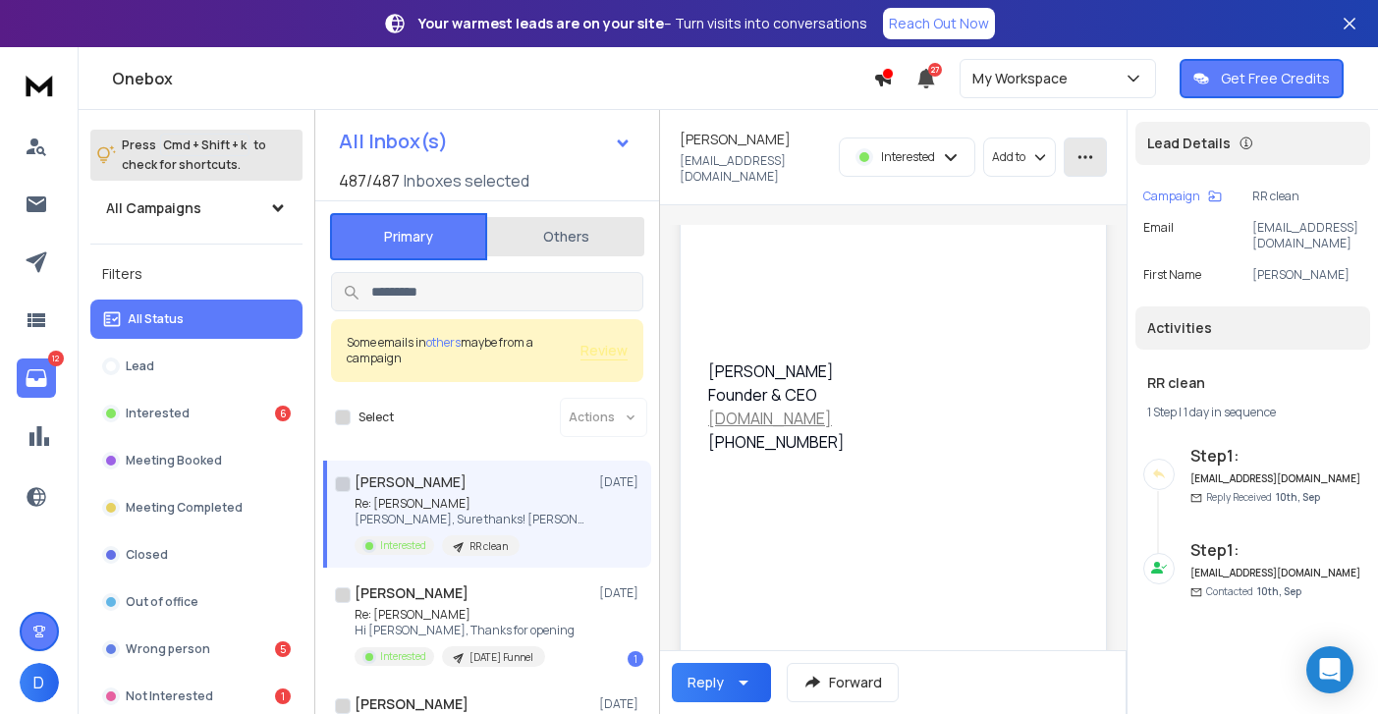
click at [1090, 148] on icon "button" at bounding box center [1085, 157] width 18 height 18
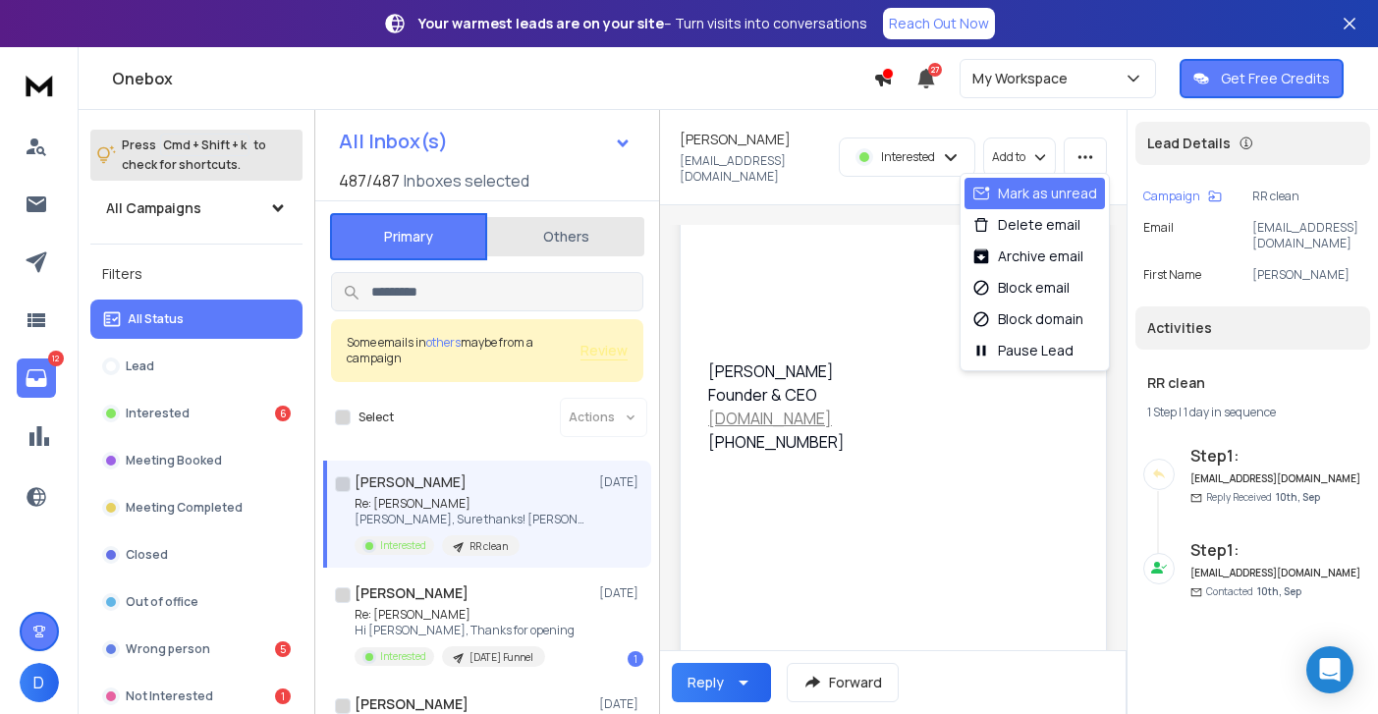
click at [1062, 184] on div "Mark as unread" at bounding box center [1034, 193] width 140 height 31
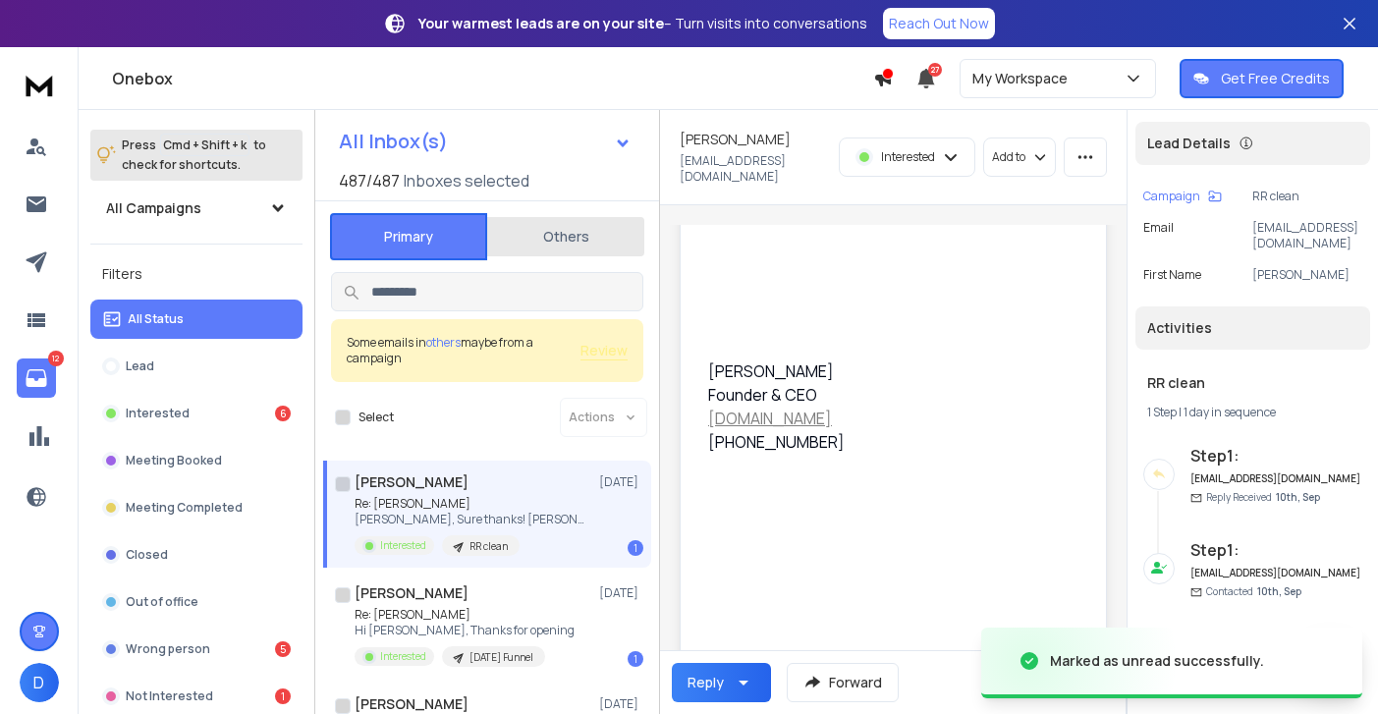
click at [577, 248] on button "Others" at bounding box center [565, 236] width 157 height 43
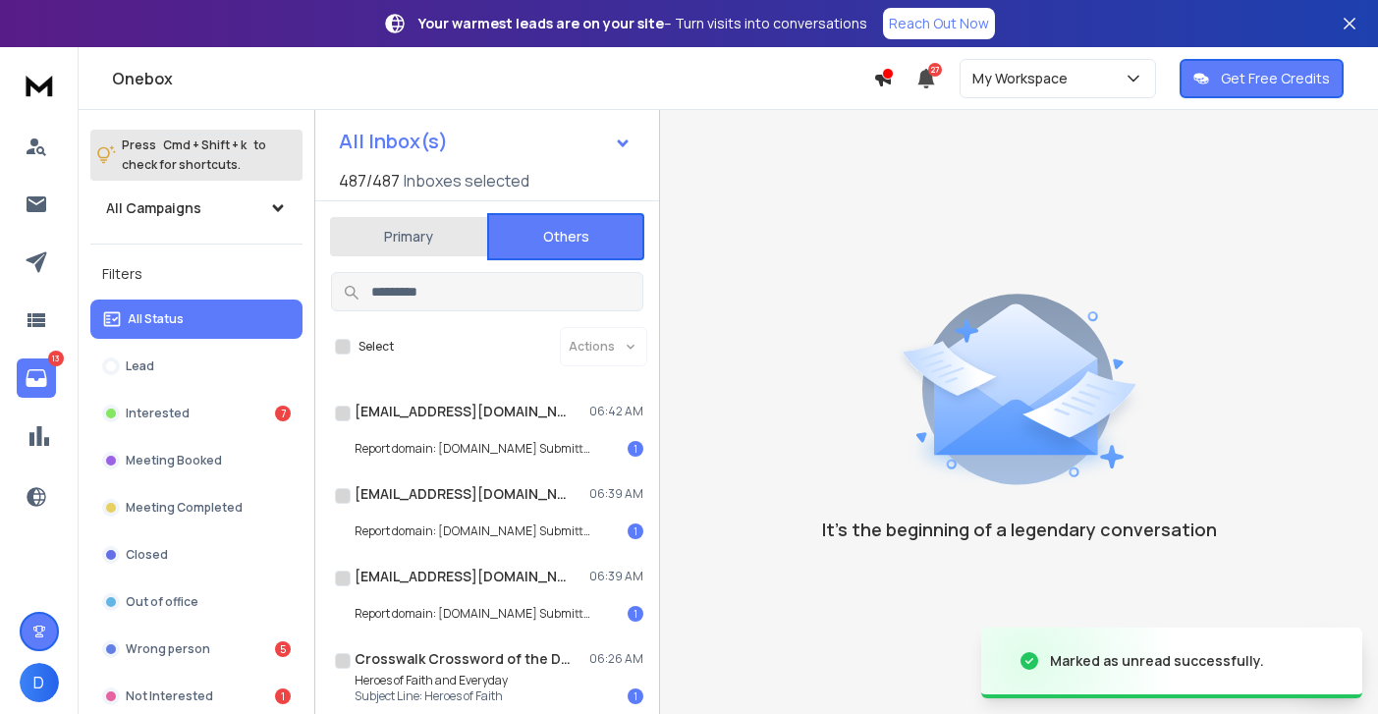
click at [405, 243] on button "Primary" at bounding box center [408, 236] width 157 height 43
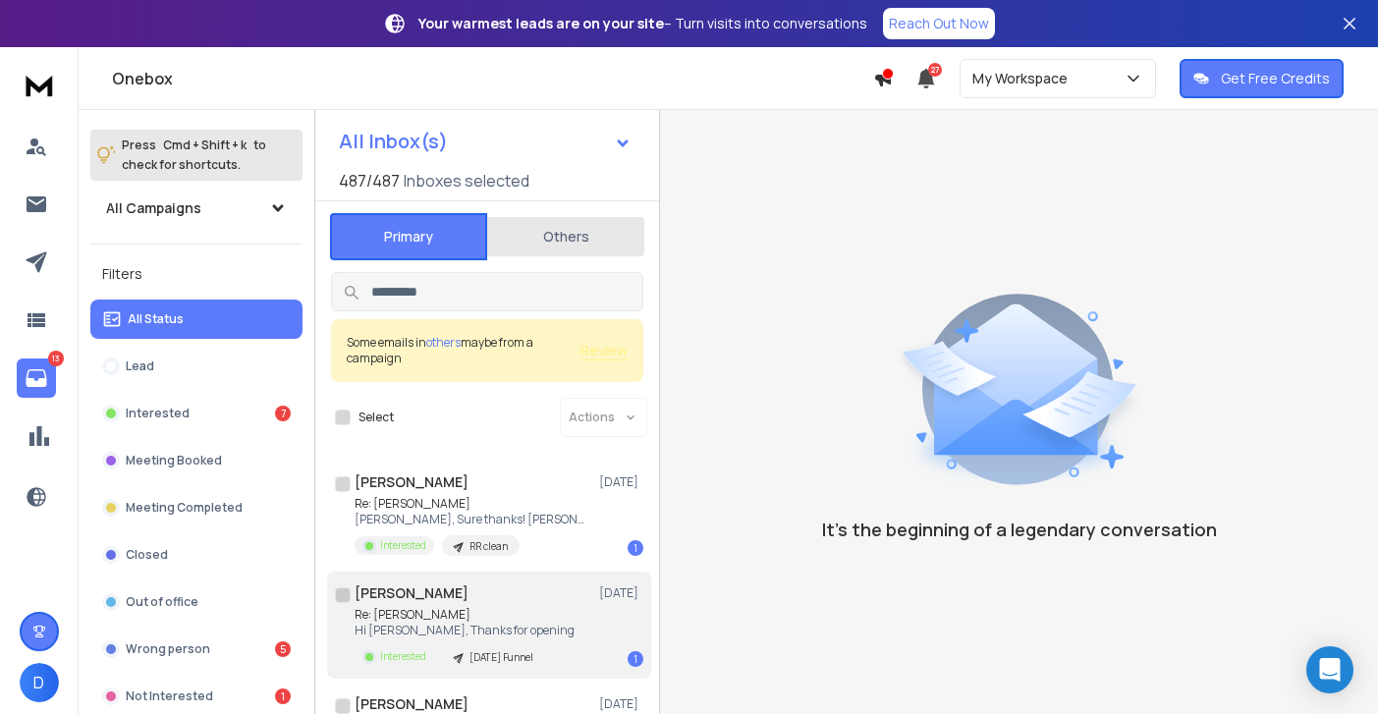
click at [537, 605] on div "[PERSON_NAME] [DATE] Re: [PERSON_NAME] Hi [PERSON_NAME], Thanks for opening Int…" at bounding box center [499, 624] width 289 height 83
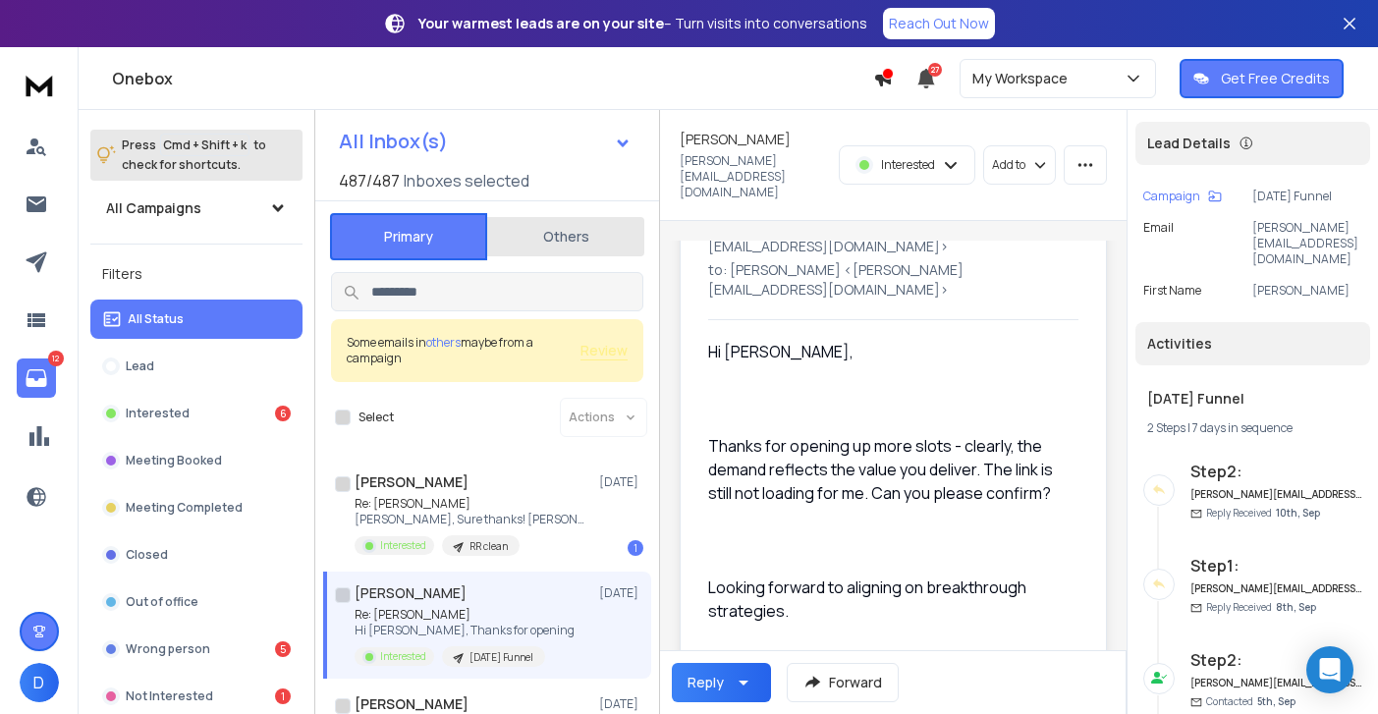
scroll to position [155, 0]
click at [1093, 163] on icon "button" at bounding box center [1085, 164] width 15 height 3
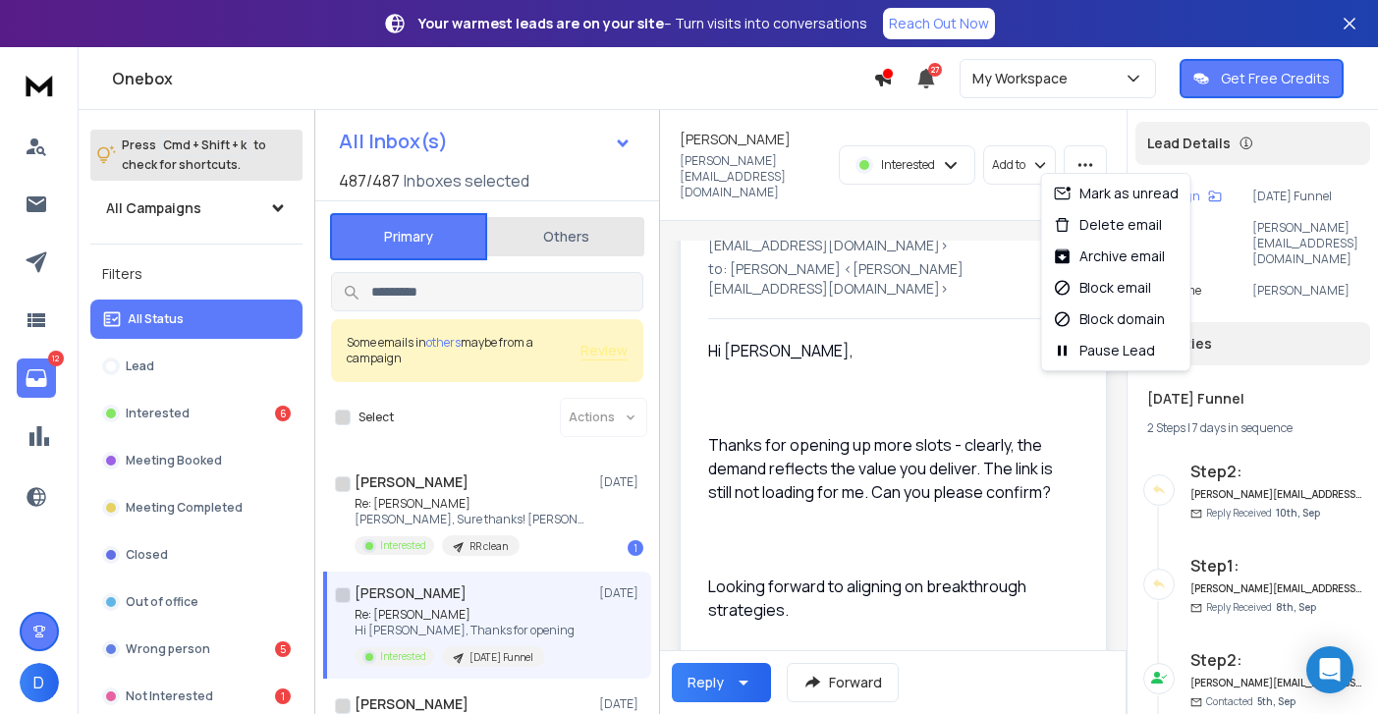
click at [930, 351] on div "Hi [PERSON_NAME], Thanks for opening up more slots - clearly, the demand reflec…" at bounding box center [885, 628] width 355 height 578
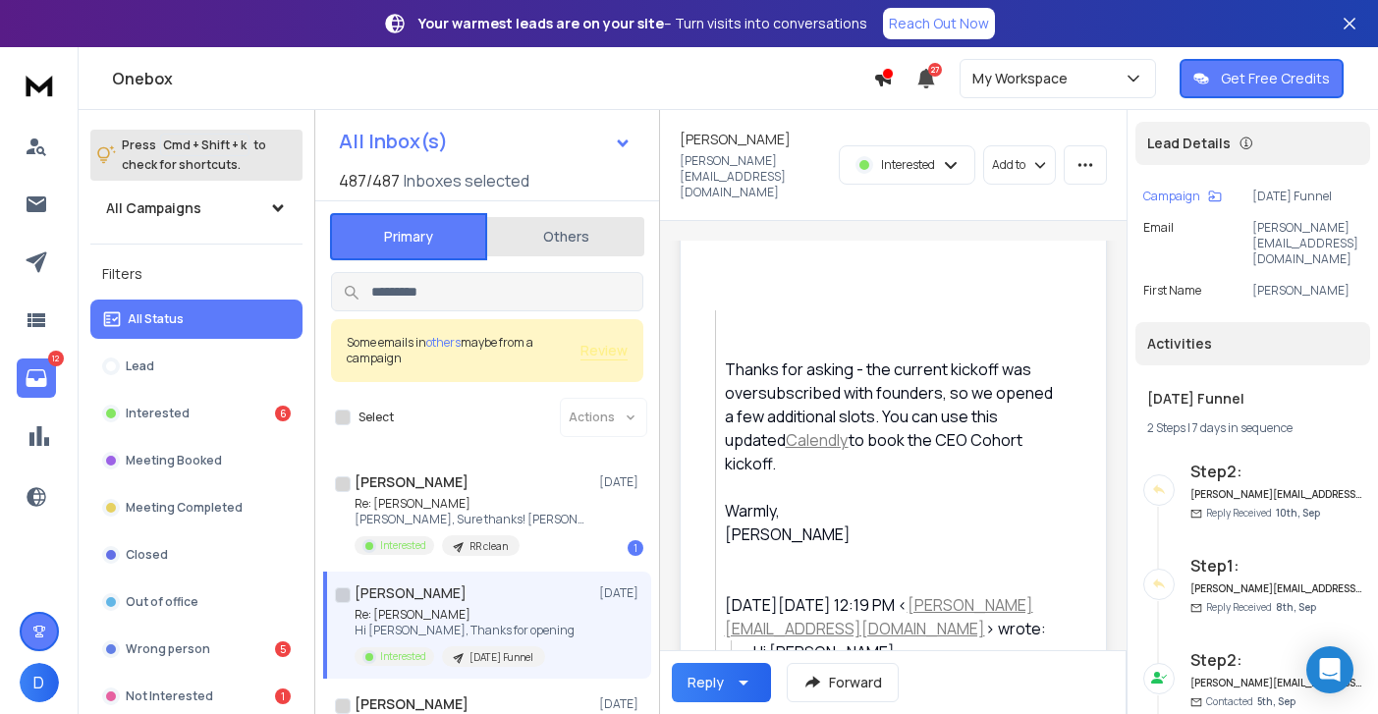
scroll to position [975, 0]
click at [849, 428] on link "Calendly" at bounding box center [817, 439] width 63 height 22
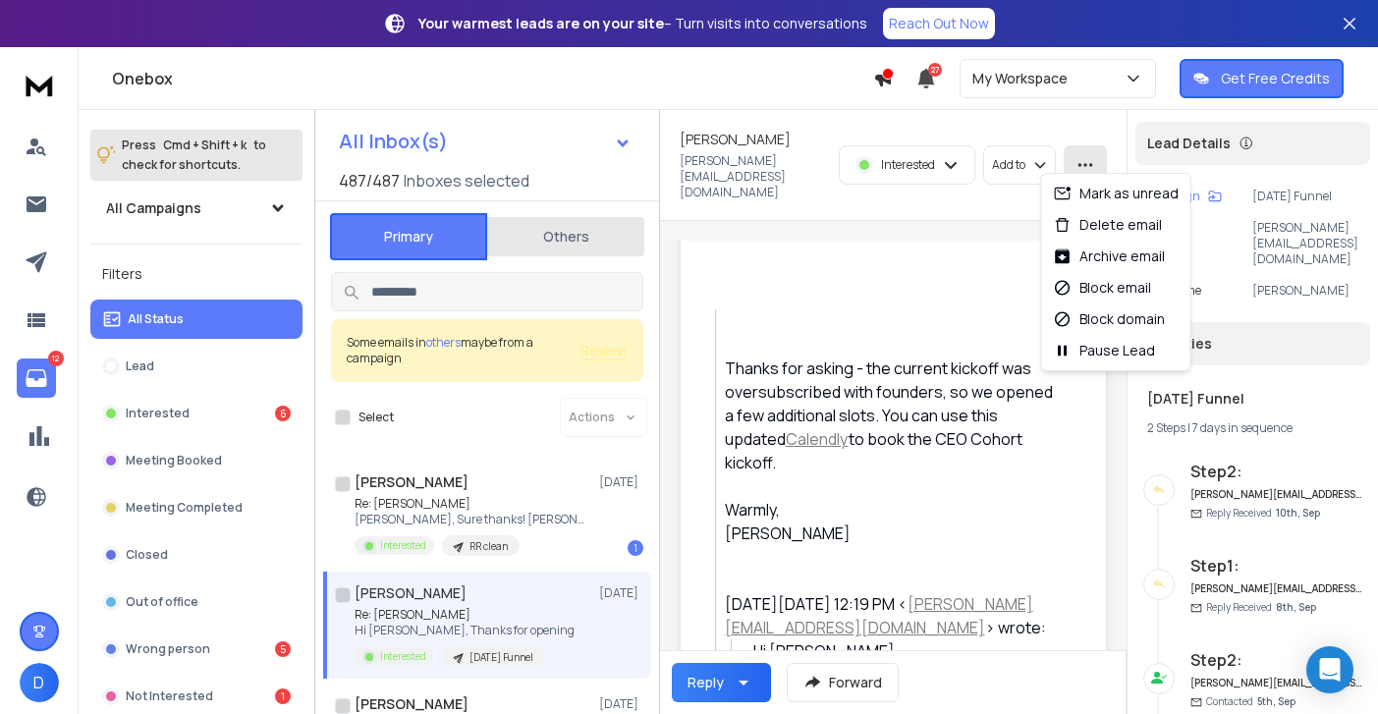
click at [1094, 156] on icon "button" at bounding box center [1085, 165] width 18 height 18
click at [1133, 188] on div "Mark as unread" at bounding box center [1116, 194] width 125 height 20
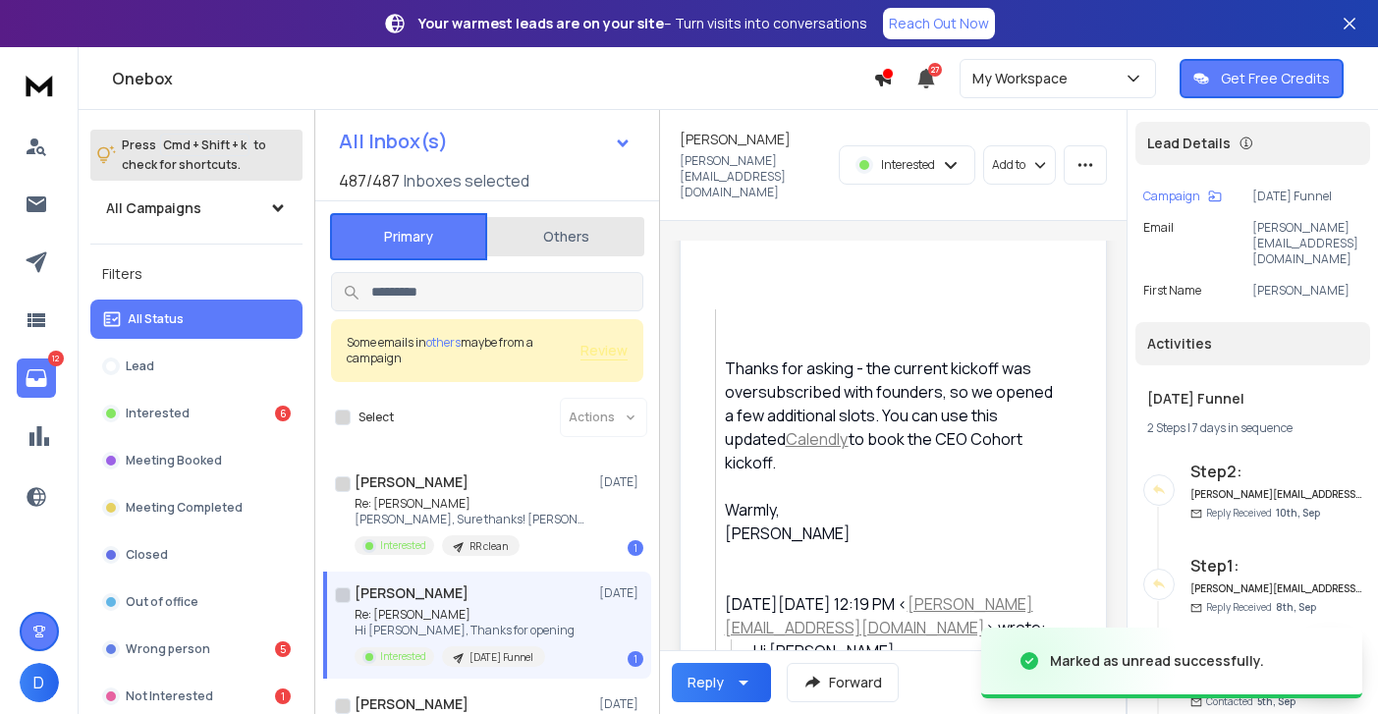
click at [578, 236] on button "Others" at bounding box center [565, 236] width 157 height 43
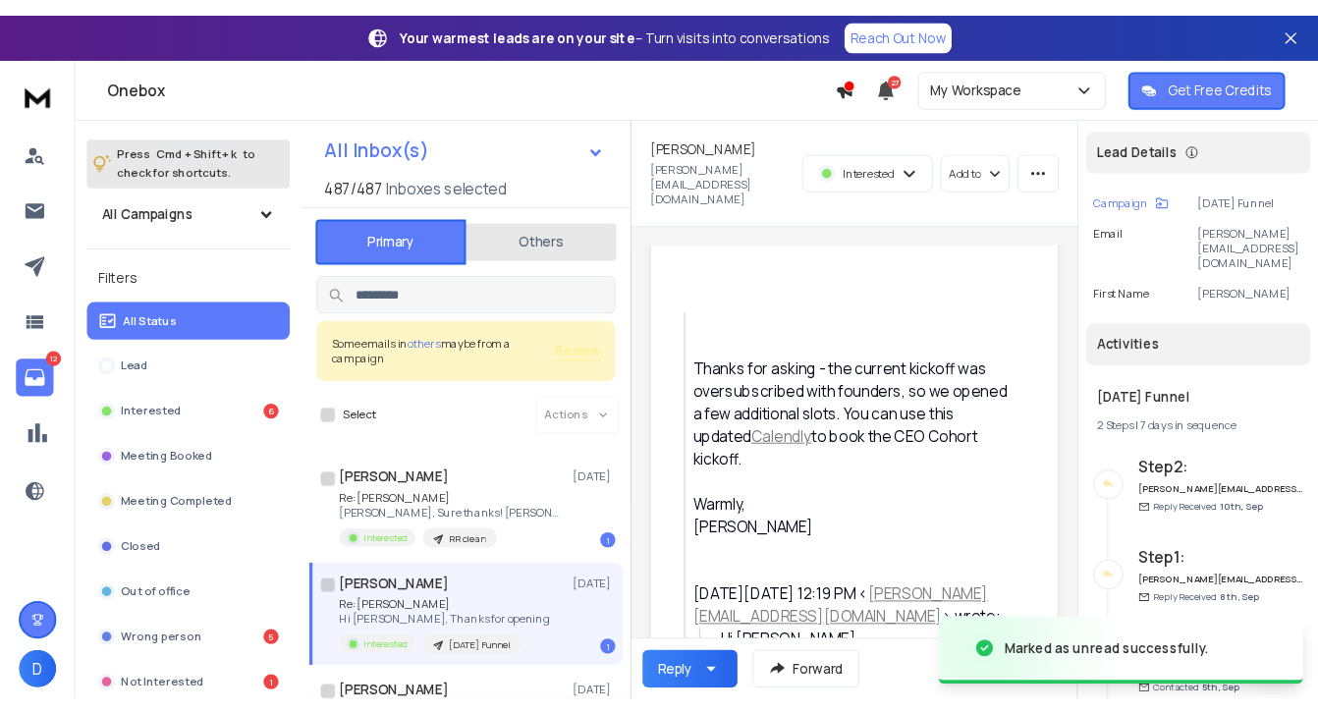
scroll to position [0, 0]
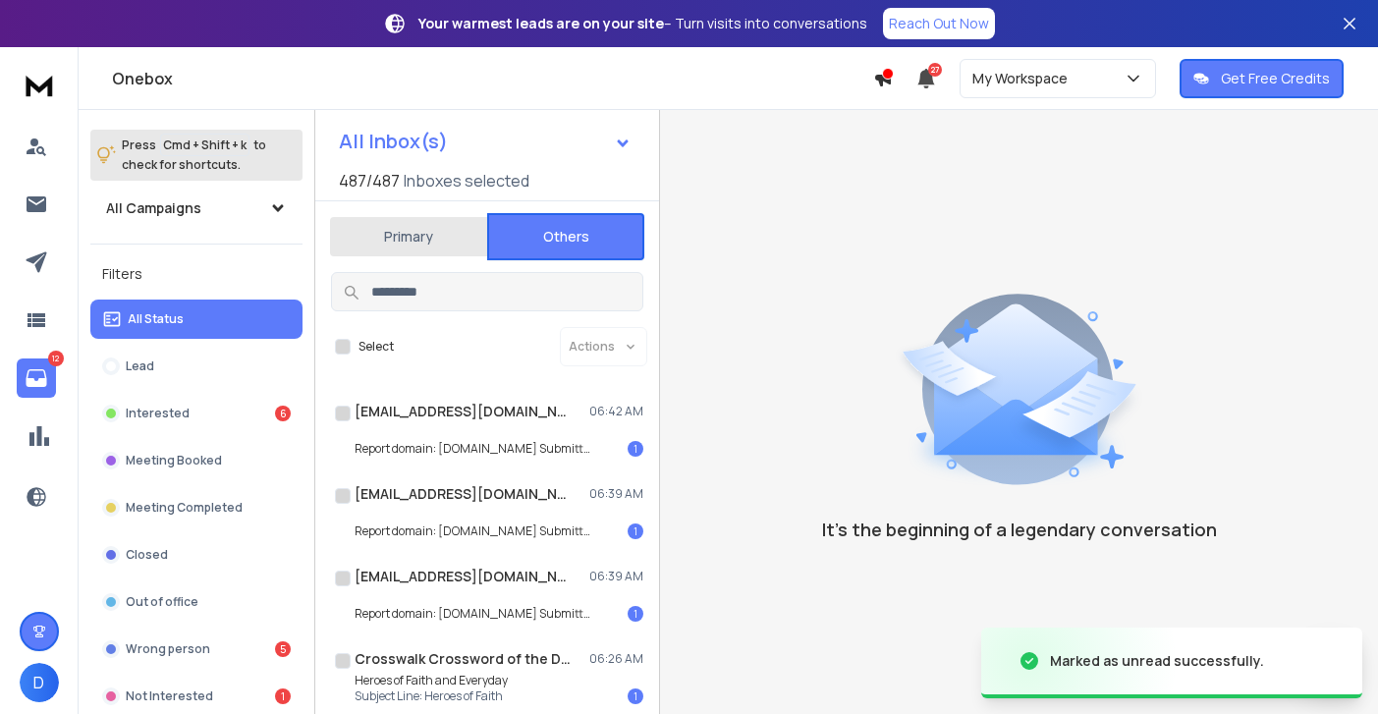
click at [418, 229] on button "Primary" at bounding box center [408, 236] width 157 height 43
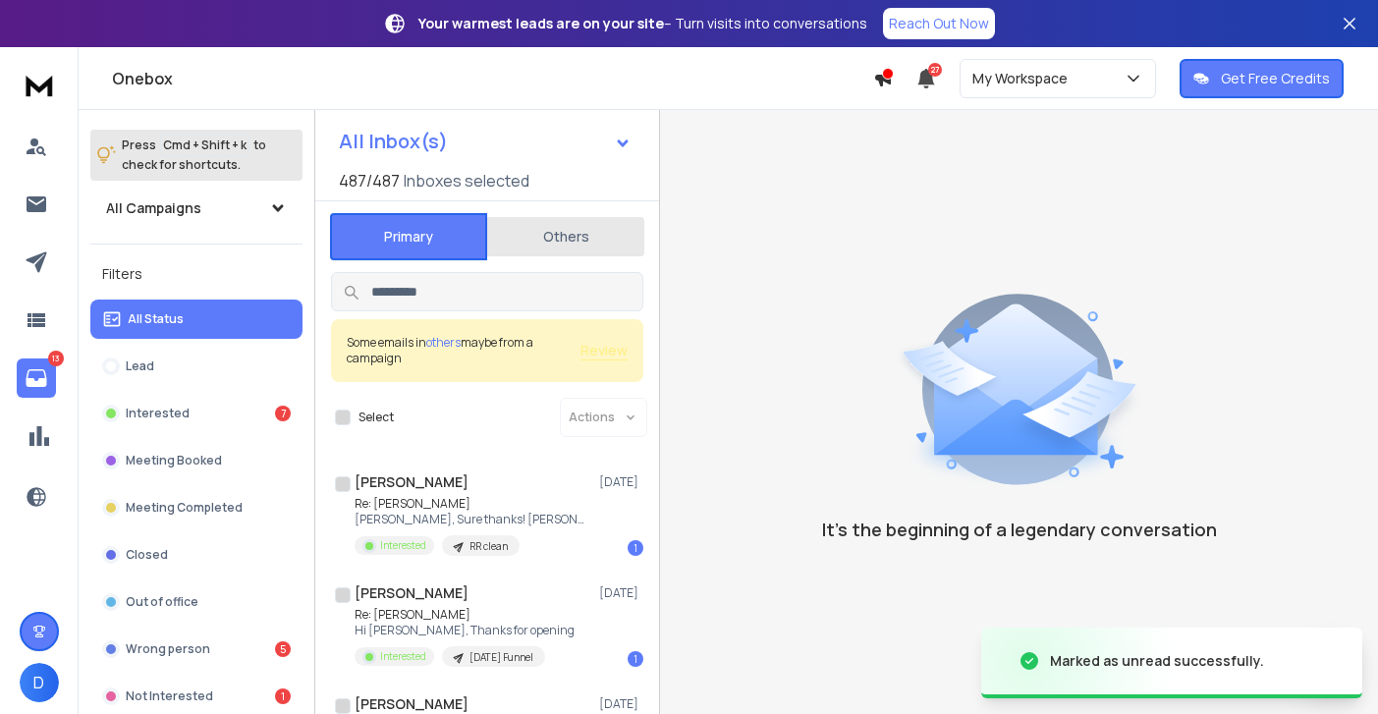
click at [564, 248] on button "Others" at bounding box center [565, 236] width 157 height 43
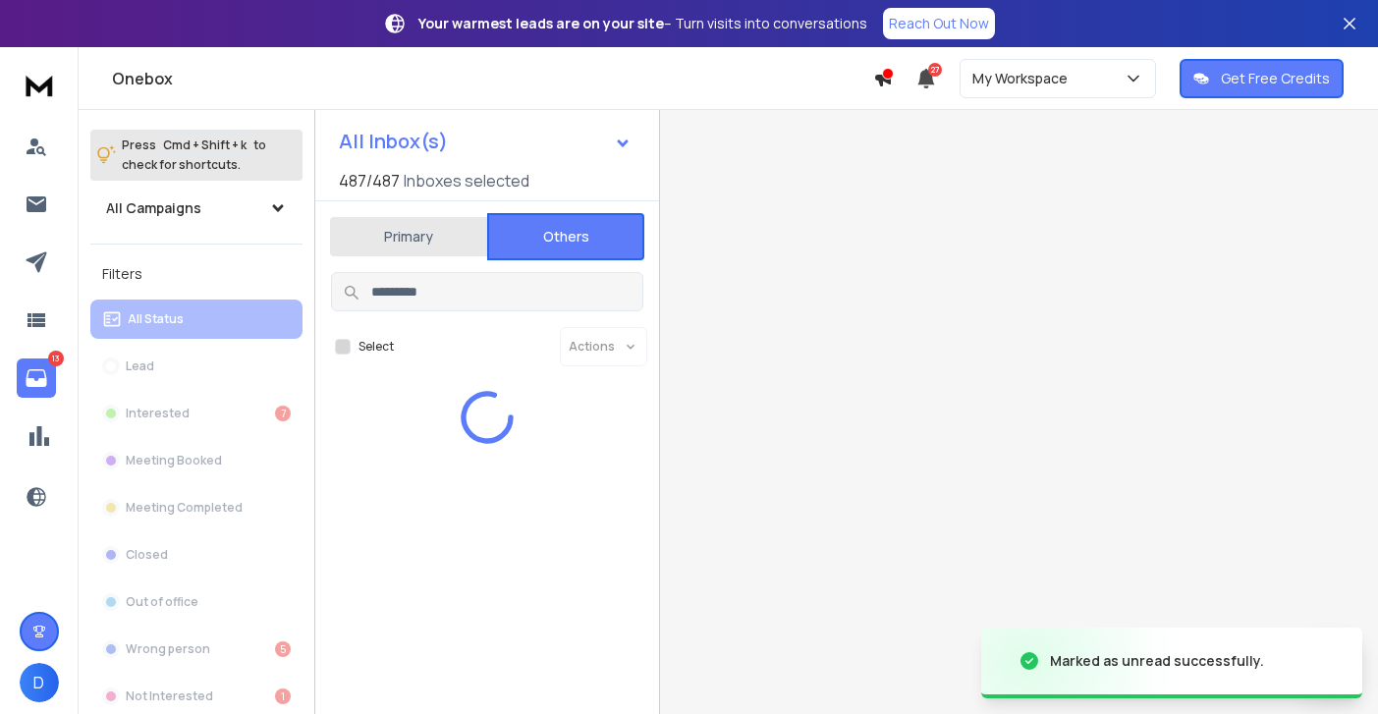
click at [441, 241] on button "Primary" at bounding box center [408, 236] width 157 height 43
